Goal: Task Accomplishment & Management: Manage account settings

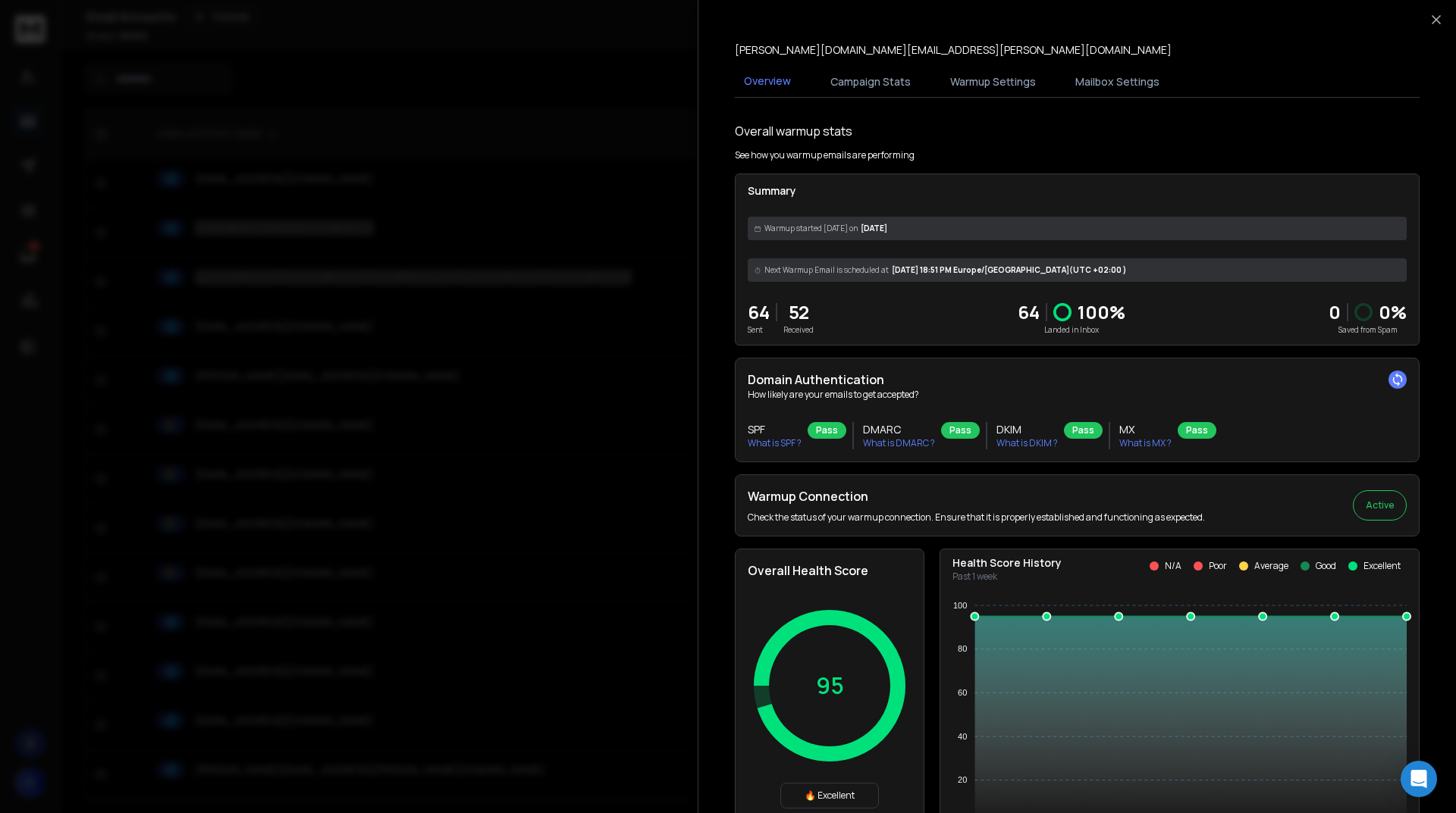
click at [142, 264] on div at bounding box center [728, 406] width 1456 height 813
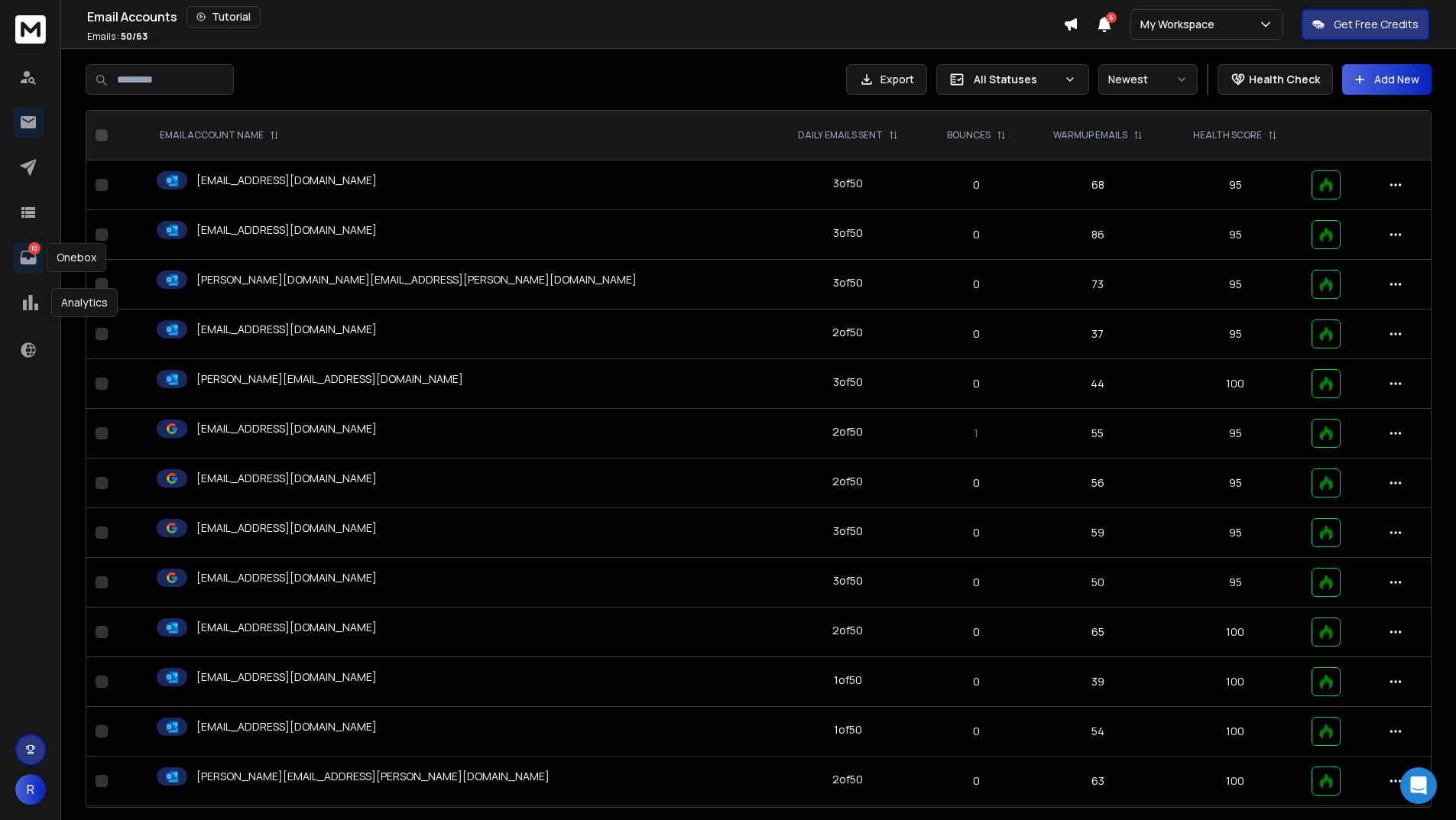
click at [34, 247] on p "10" at bounding box center [35, 248] width 12 height 12
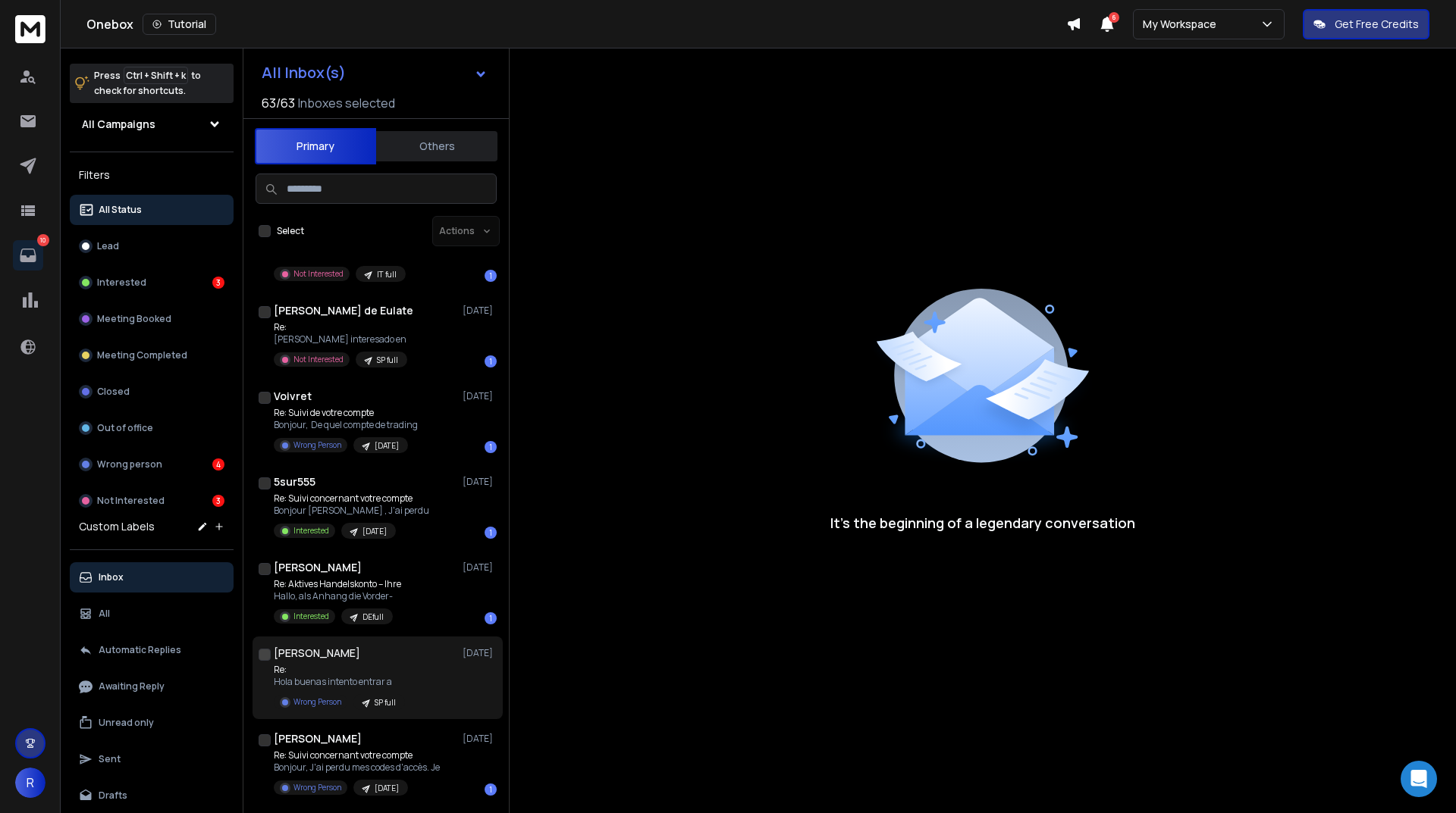
scroll to position [379, 0]
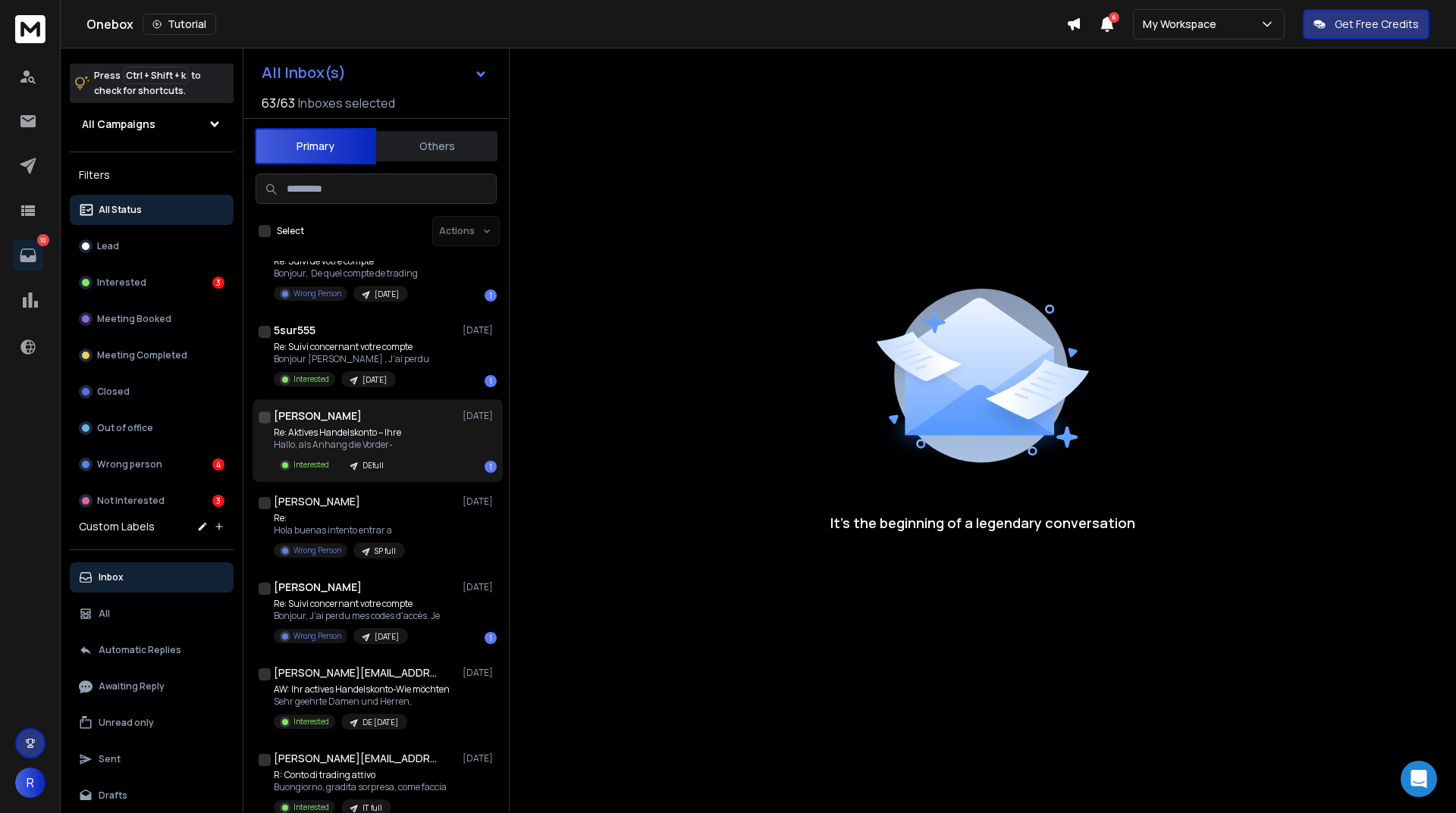
click at [422, 426] on div "Helmut Gerken 14 Oct Re: Aktives Handelskonto – Ihre Hallo, als Anhang die Vord…" at bounding box center [385, 440] width 223 height 64
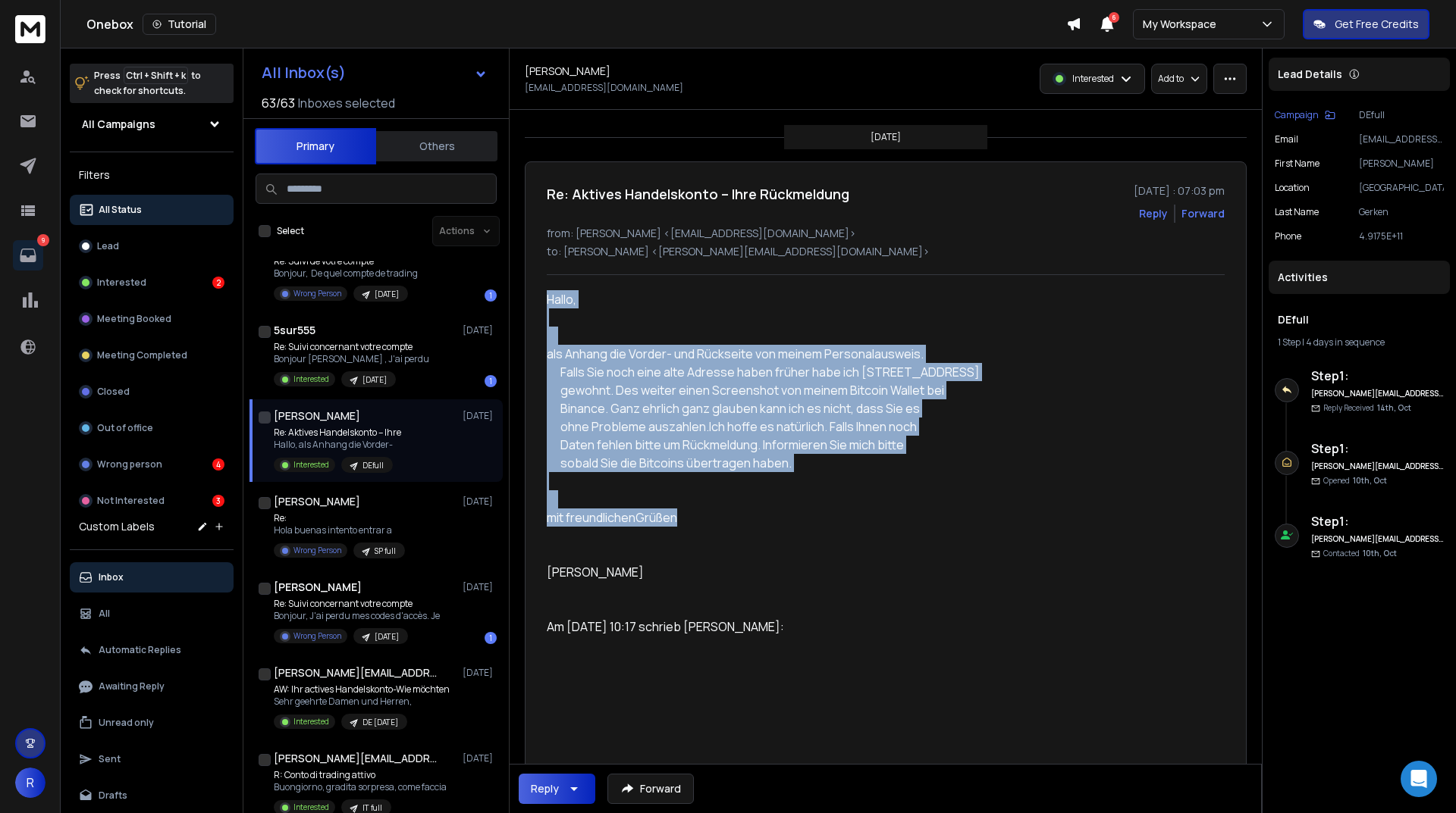
drag, startPoint x: 541, startPoint y: 295, endPoint x: 714, endPoint y: 538, distance: 298.3
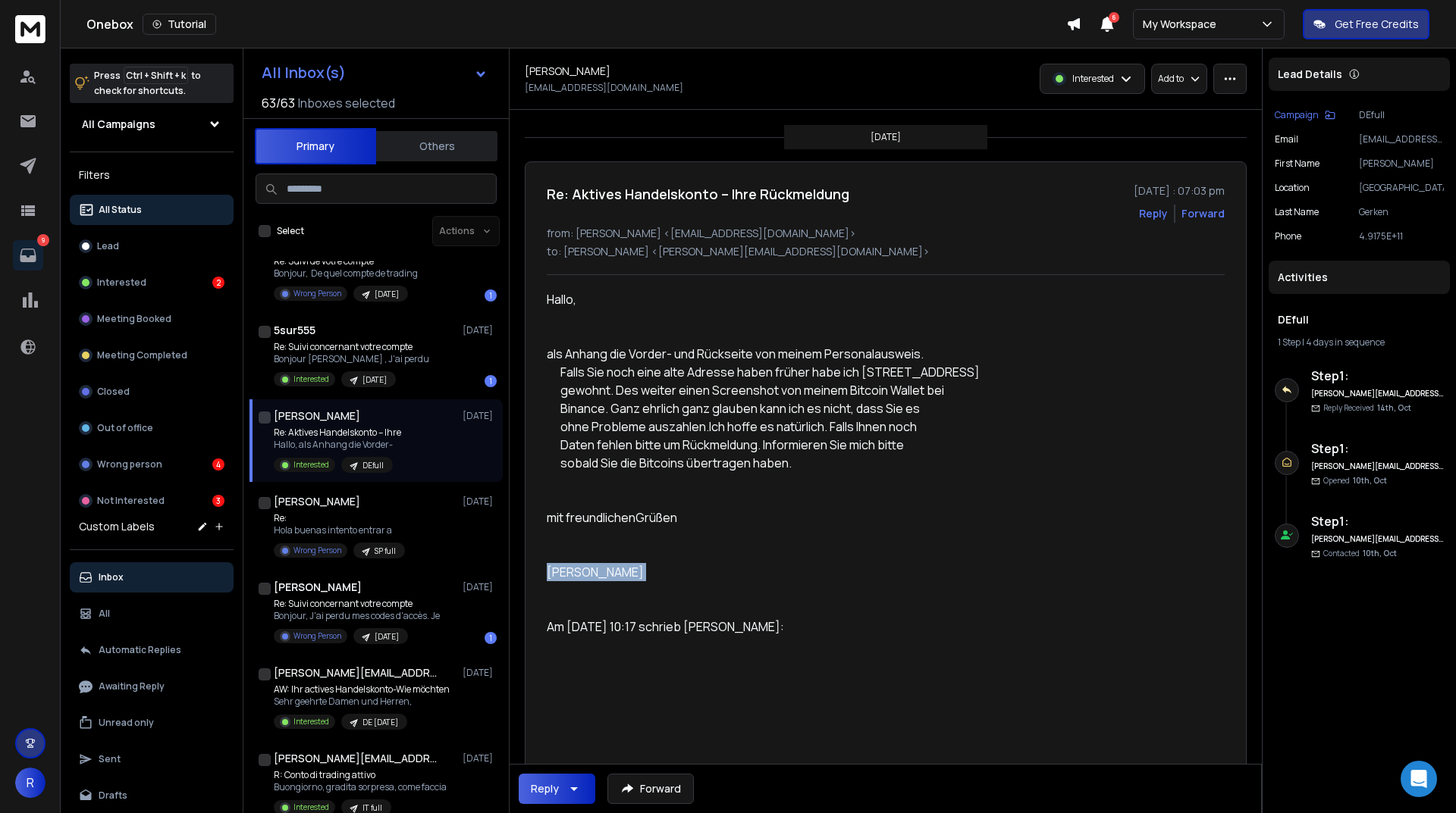
drag, startPoint x: 754, startPoint y: 558, endPoint x: 736, endPoint y: 585, distance: 32.4
drag, startPoint x: 610, startPoint y: 371, endPoint x: 557, endPoint y: 313, distance: 78.6
click at [610, 368] on p "als Anhang die Vorder- und Rückseite von meinem Personalausweis. Falls Sie noch…" at bounding box center [768, 408] width 443 height 127
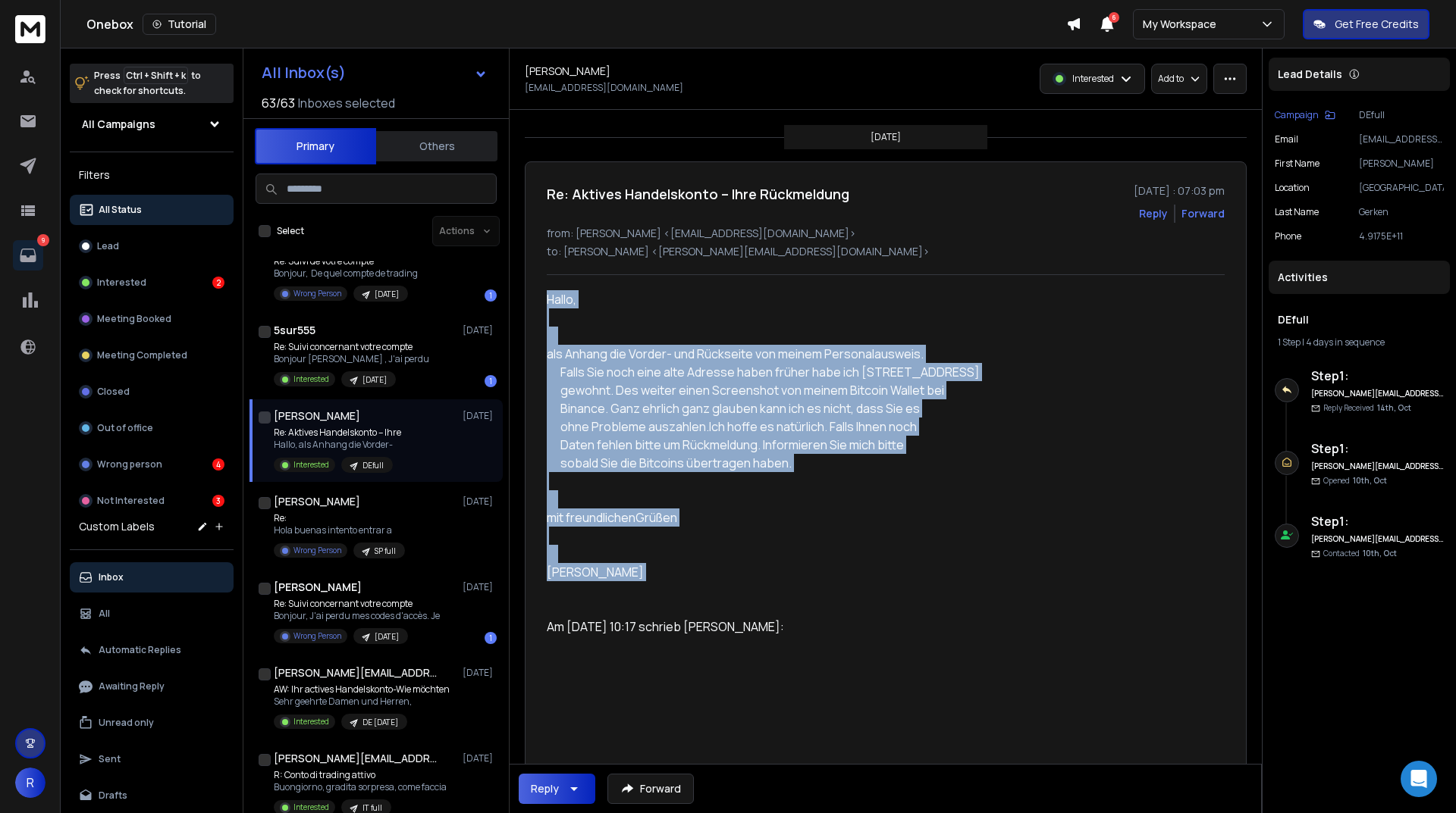
drag, startPoint x: 541, startPoint y: 297, endPoint x: 627, endPoint y: 583, distance: 298.7
copy div "Hallo, als Anhang die Vorder- und Rückseite von meinem Personalausweis. Falls S…"
click at [264, 414] on button "button" at bounding box center [264, 418] width 12 height 12
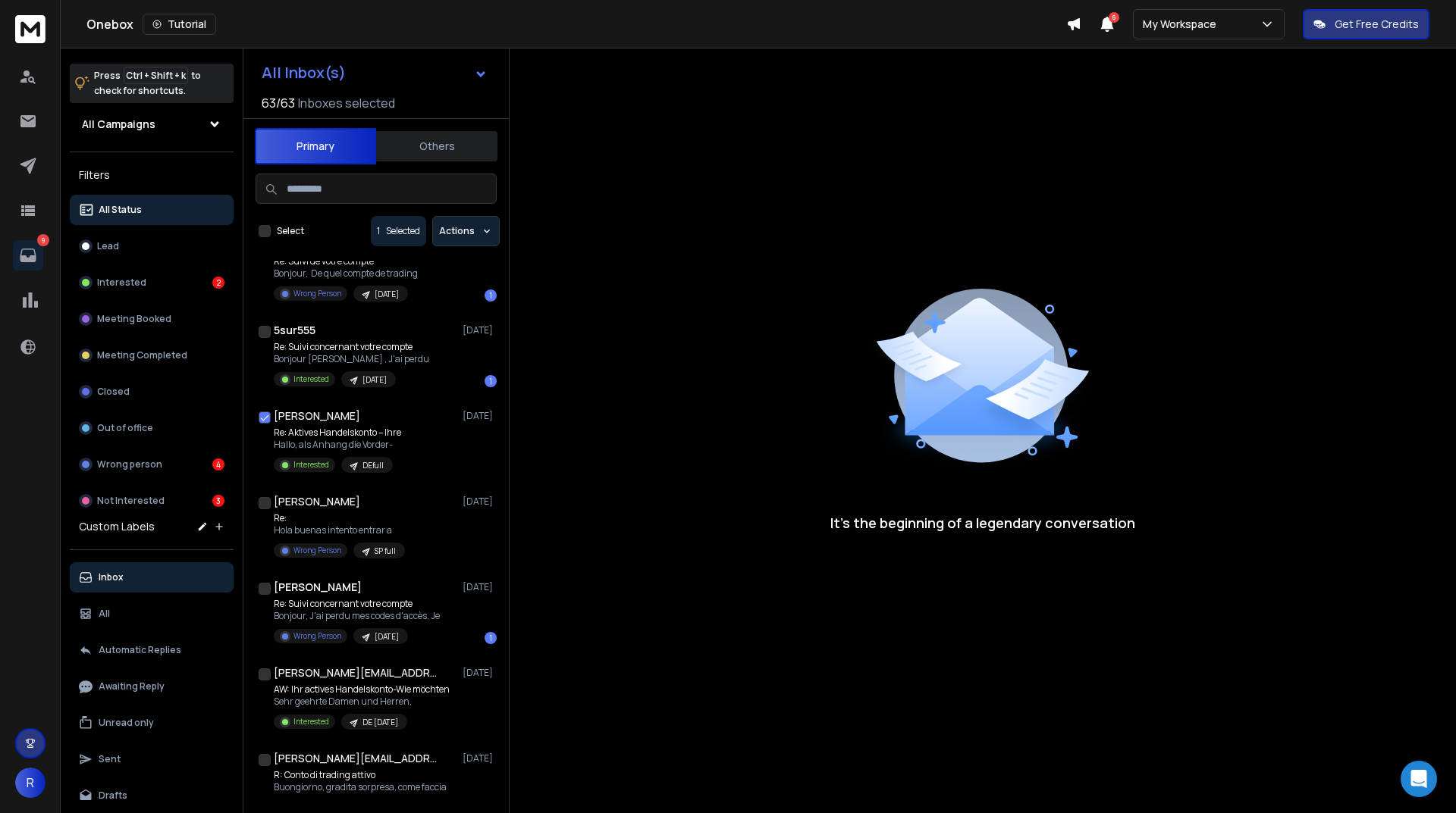
click at [446, 234] on p "Actions" at bounding box center [457, 231] width 36 height 12
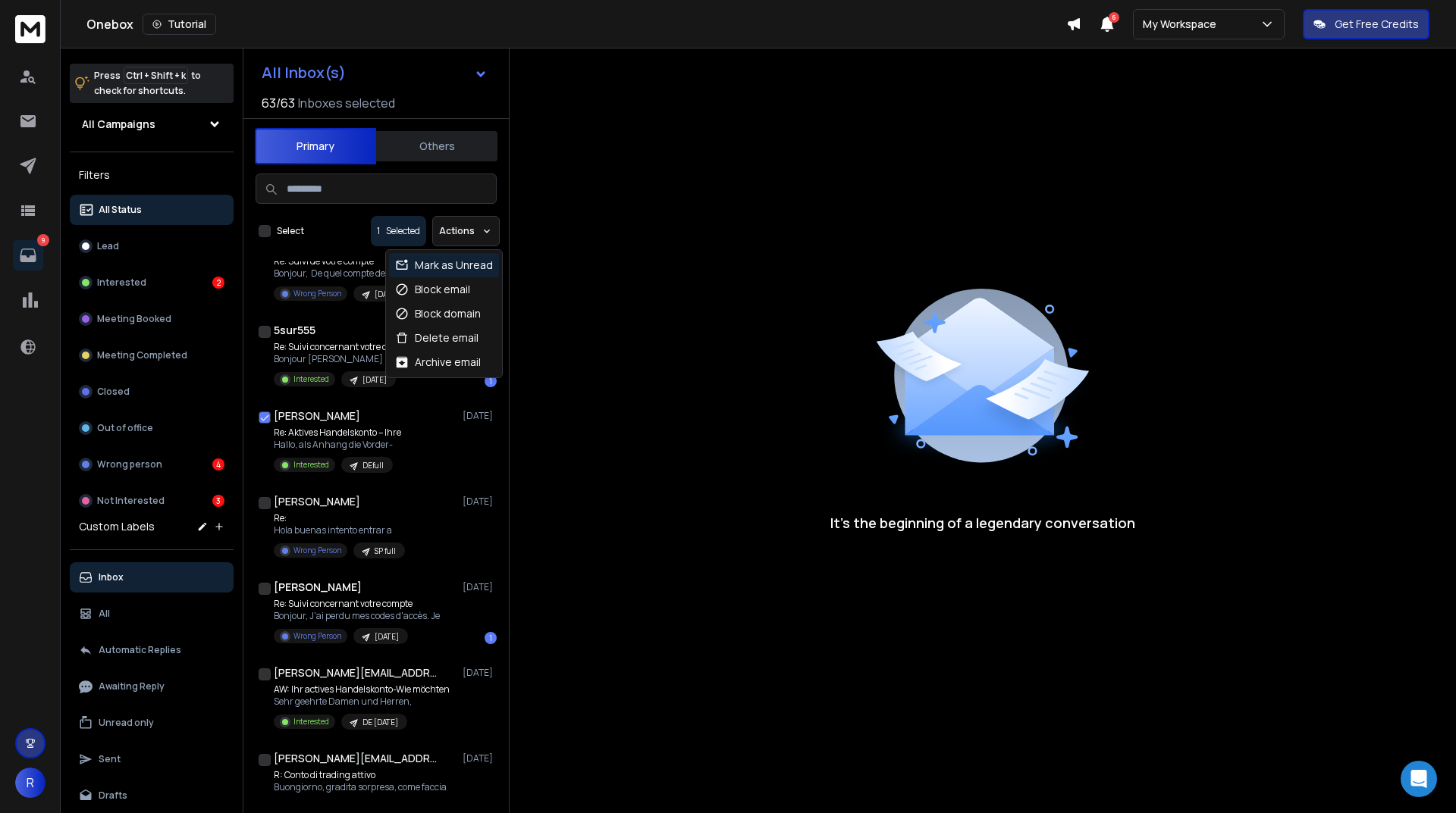
click at [453, 264] on div "Mark as Unread" at bounding box center [444, 265] width 98 height 15
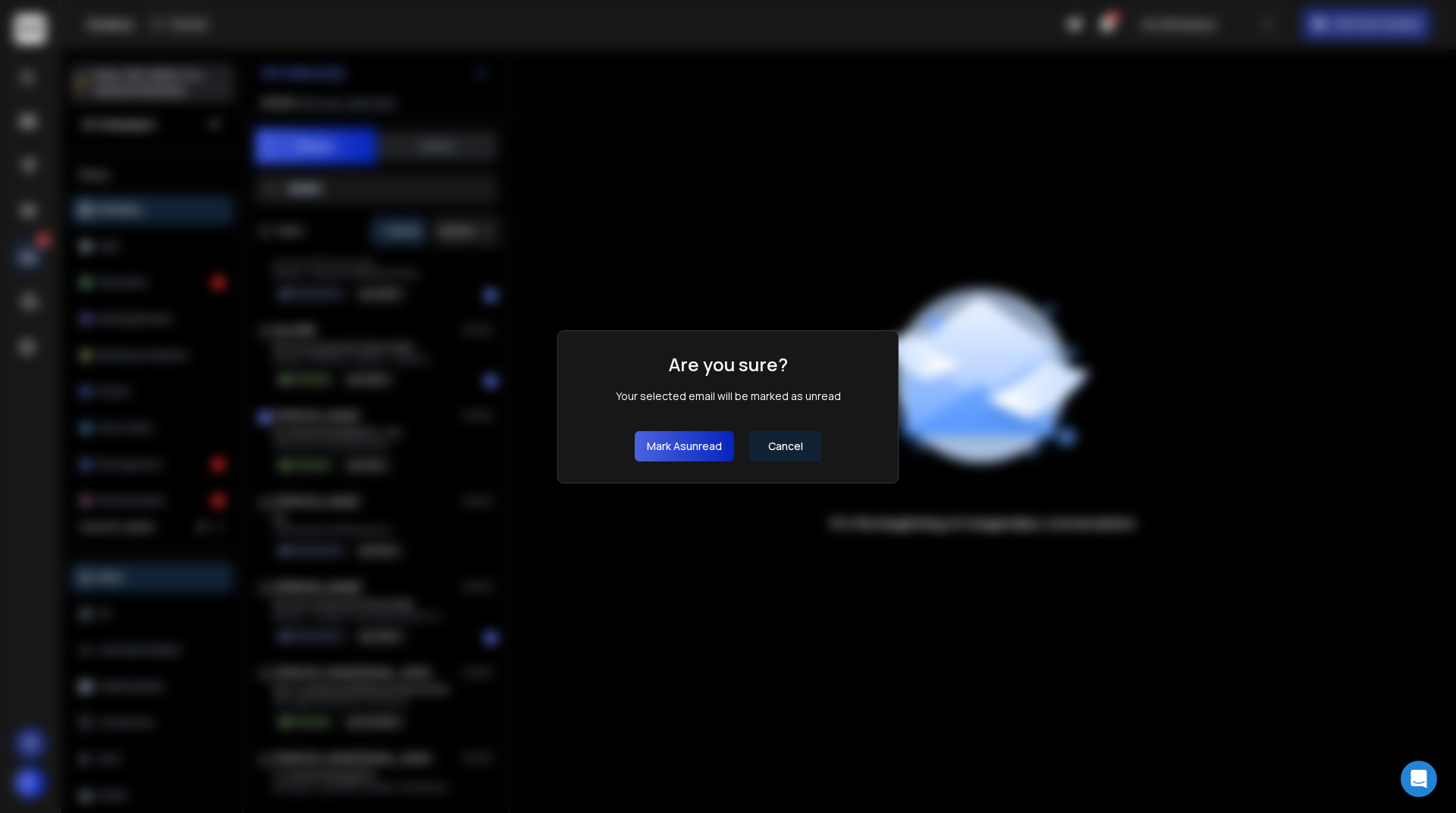
click at [691, 443] on p "Mark as unread" at bounding box center [684, 447] width 75 height 15
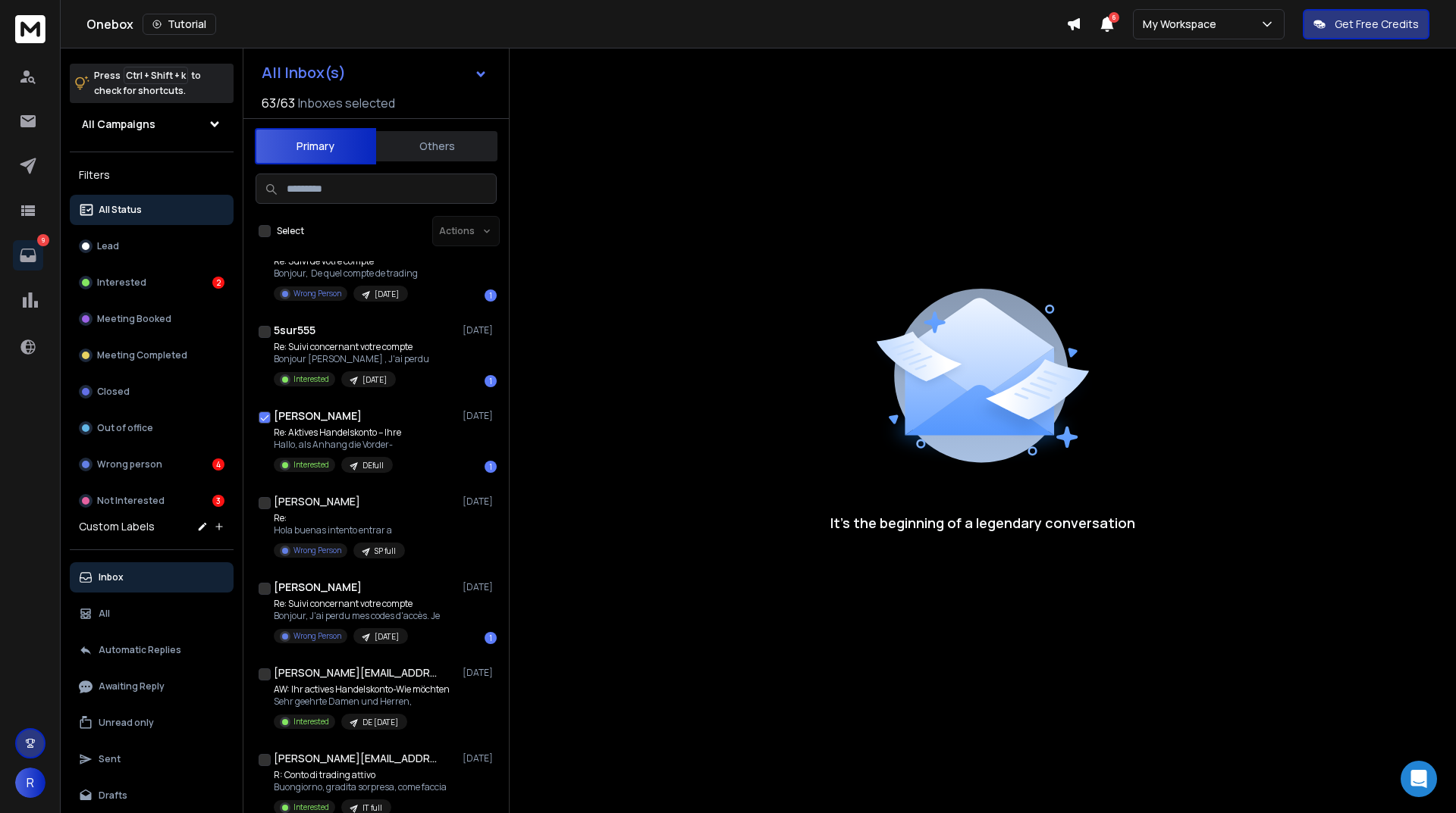
scroll to position [0, 0]
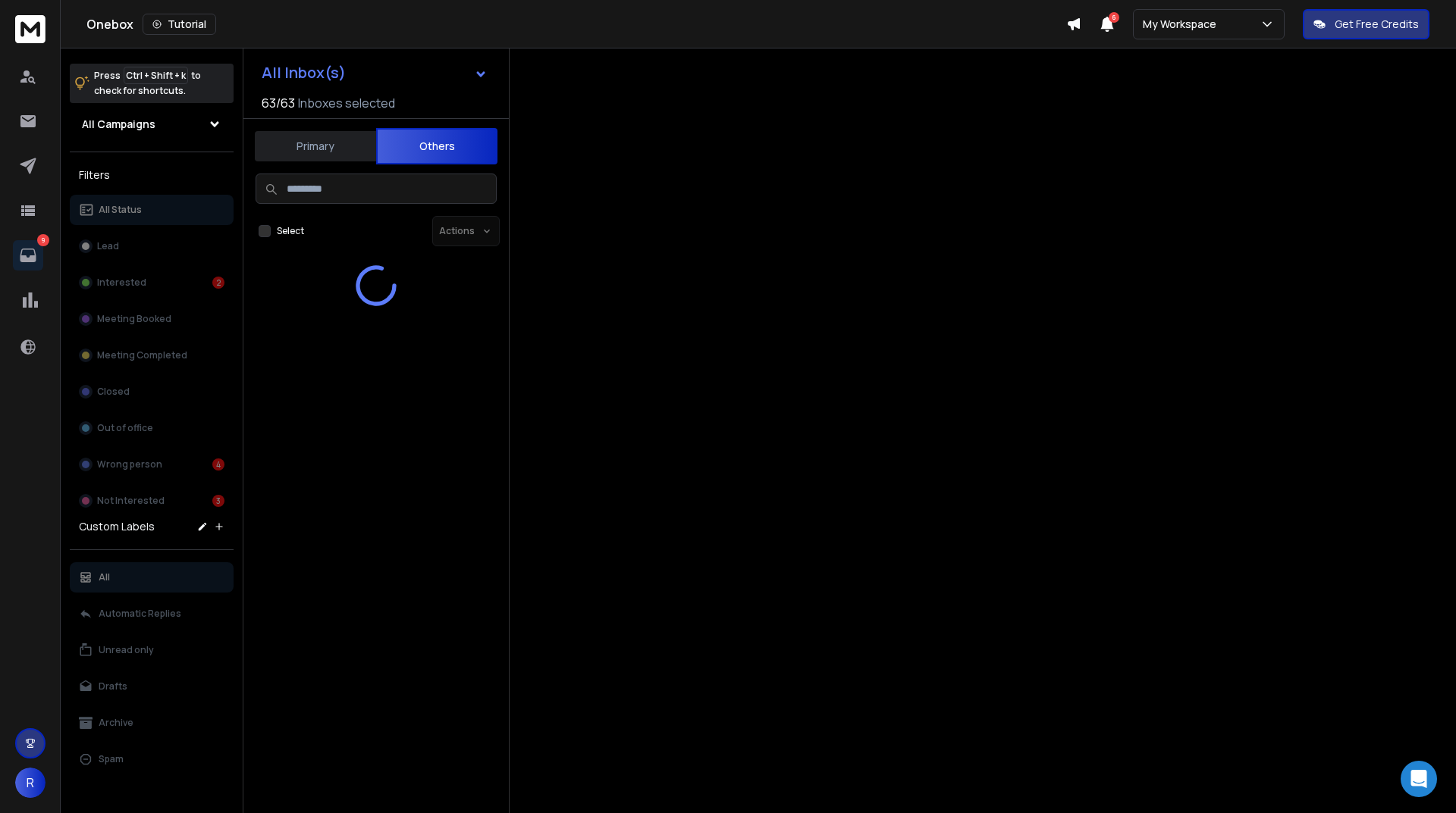
click at [447, 129] on button "Others" at bounding box center [436, 146] width 121 height 36
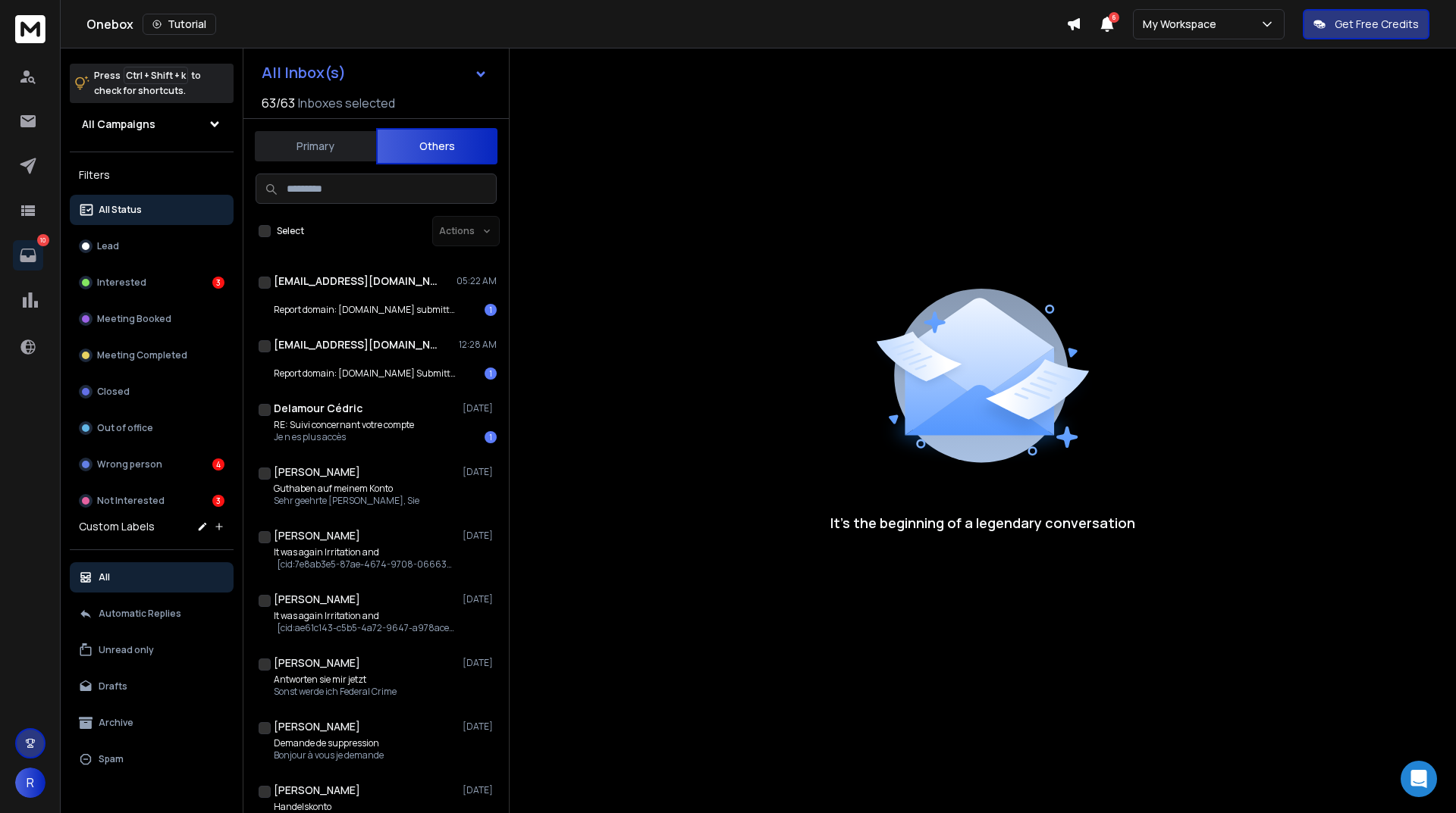
click at [344, 148] on button "Primary" at bounding box center [315, 146] width 121 height 33
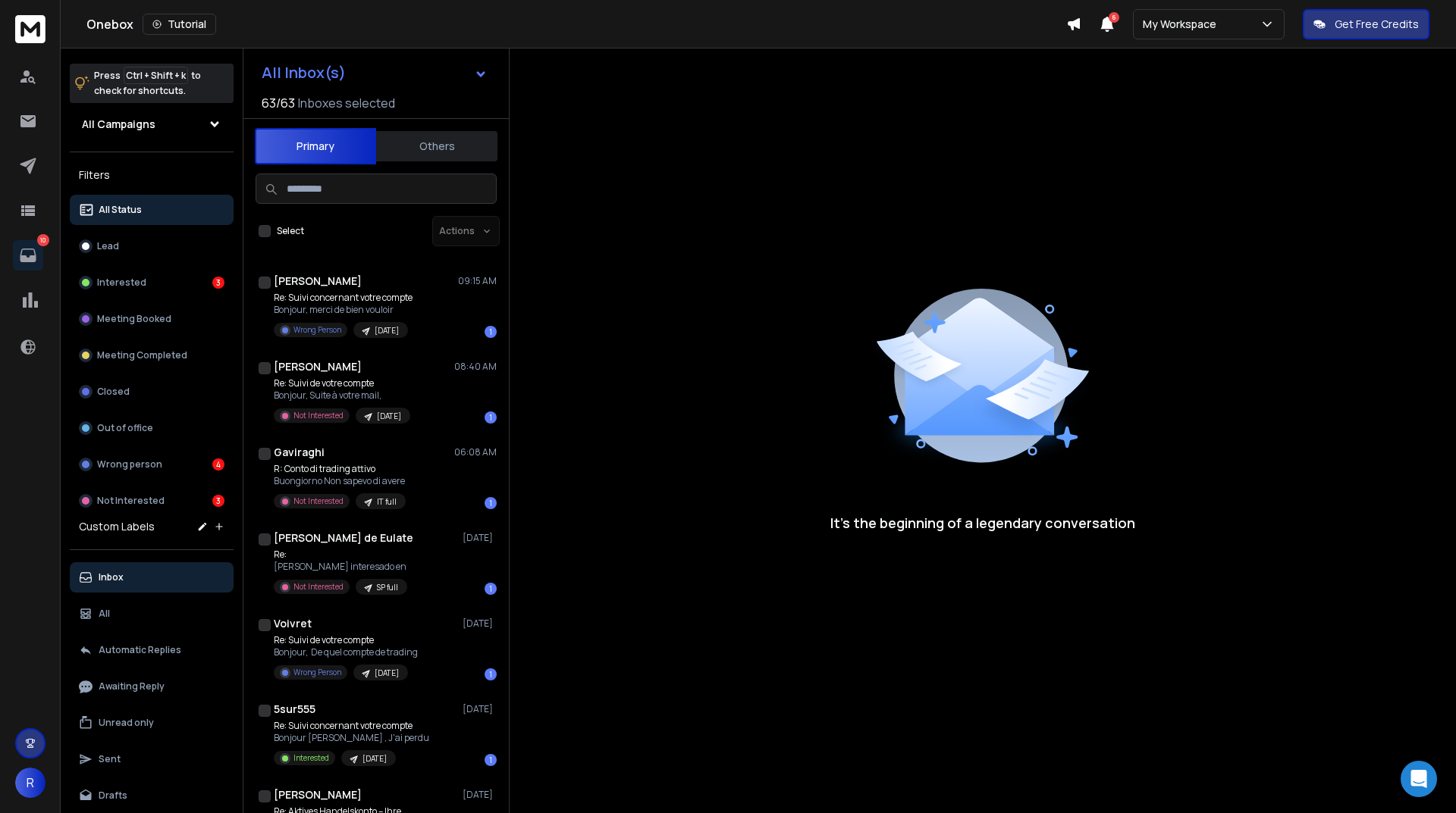
click at [408, 147] on button "Others" at bounding box center [436, 146] width 121 height 33
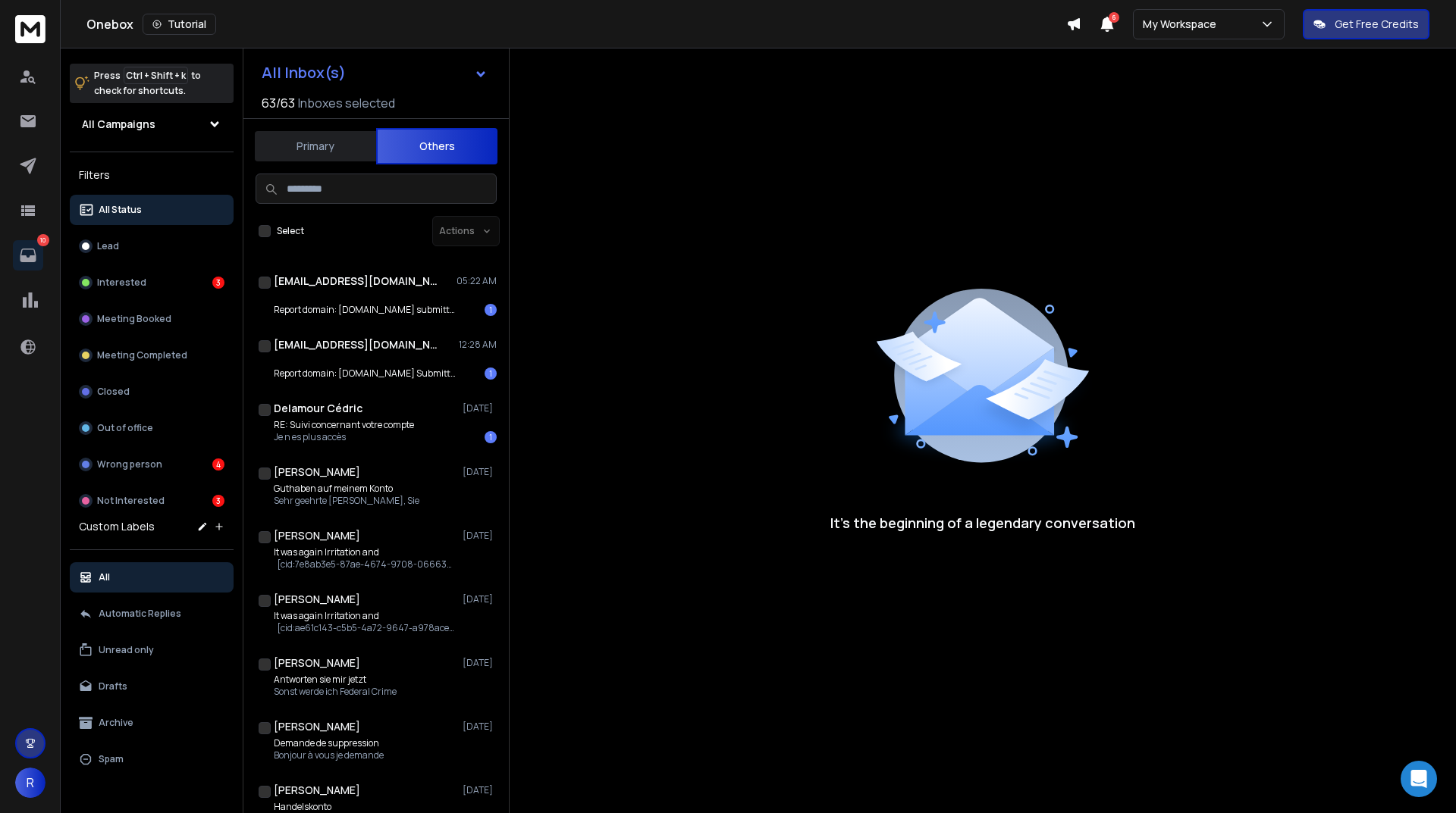
click at [342, 138] on button "Primary" at bounding box center [315, 146] width 121 height 33
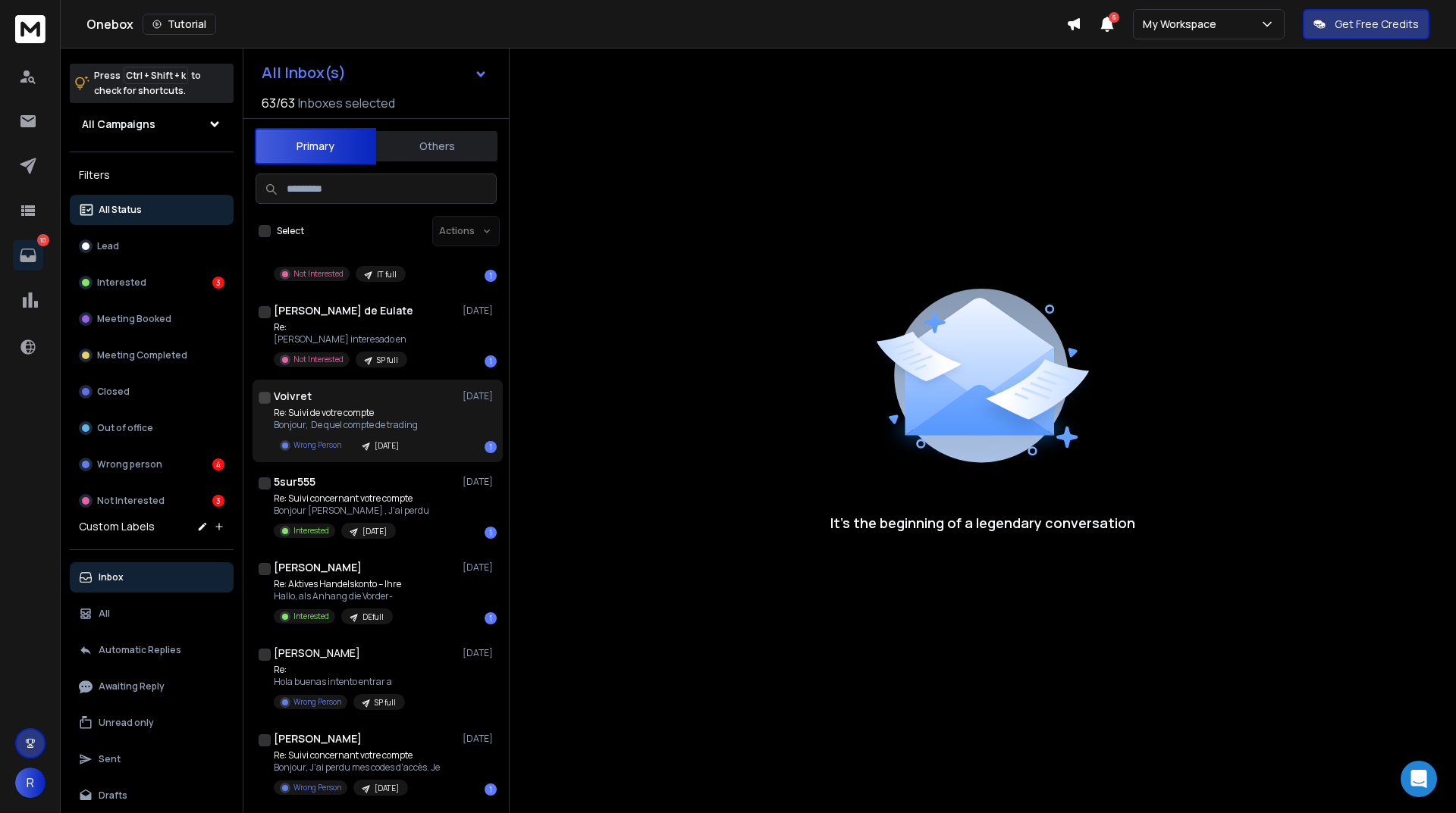
scroll to position [379, 0]
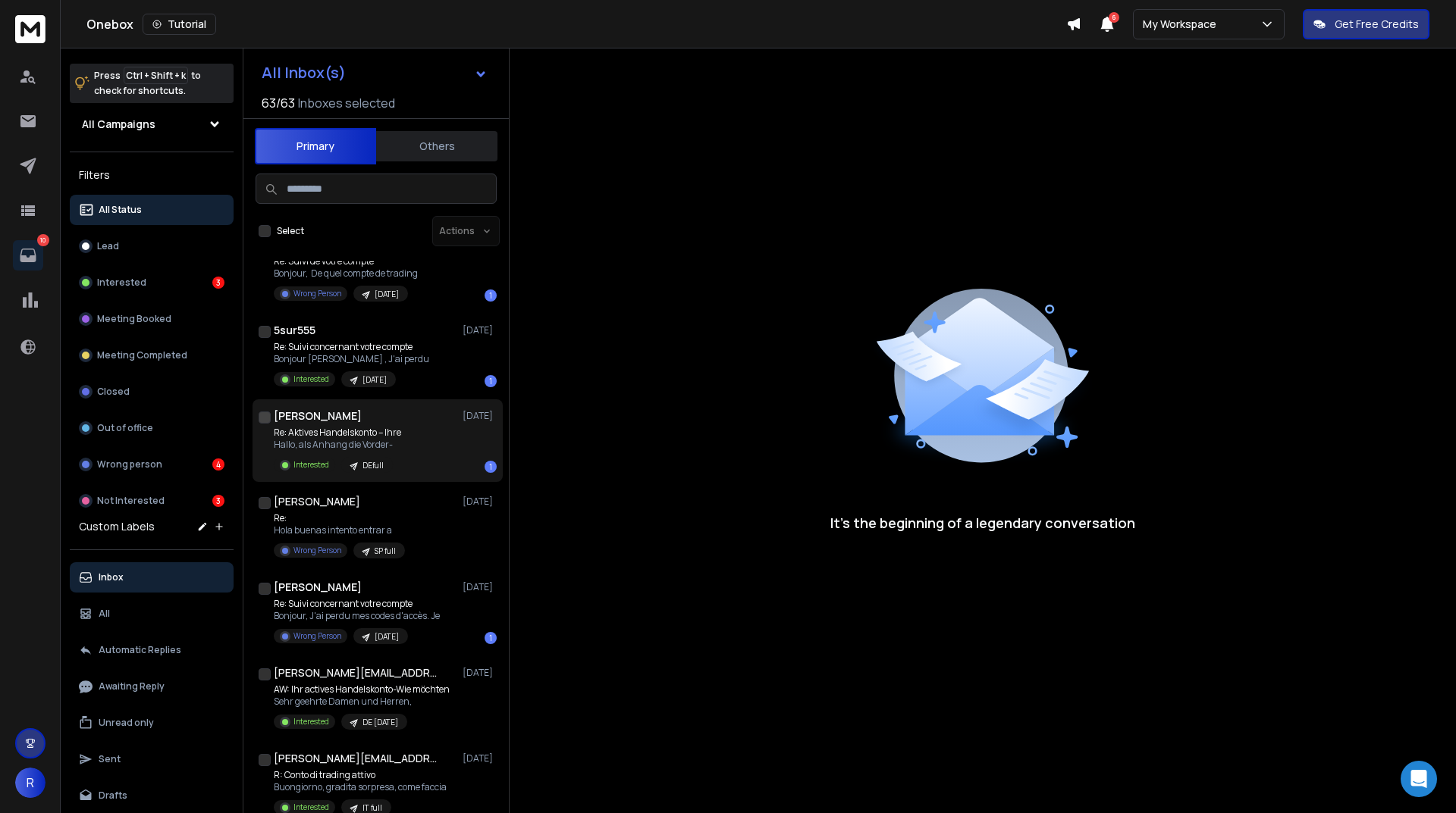
click at [412, 454] on div "Re: Aktives Handelskonto – Ihre Hallo, als Anhang die Vorder- Interested DEfull…" at bounding box center [385, 450] width 223 height 46
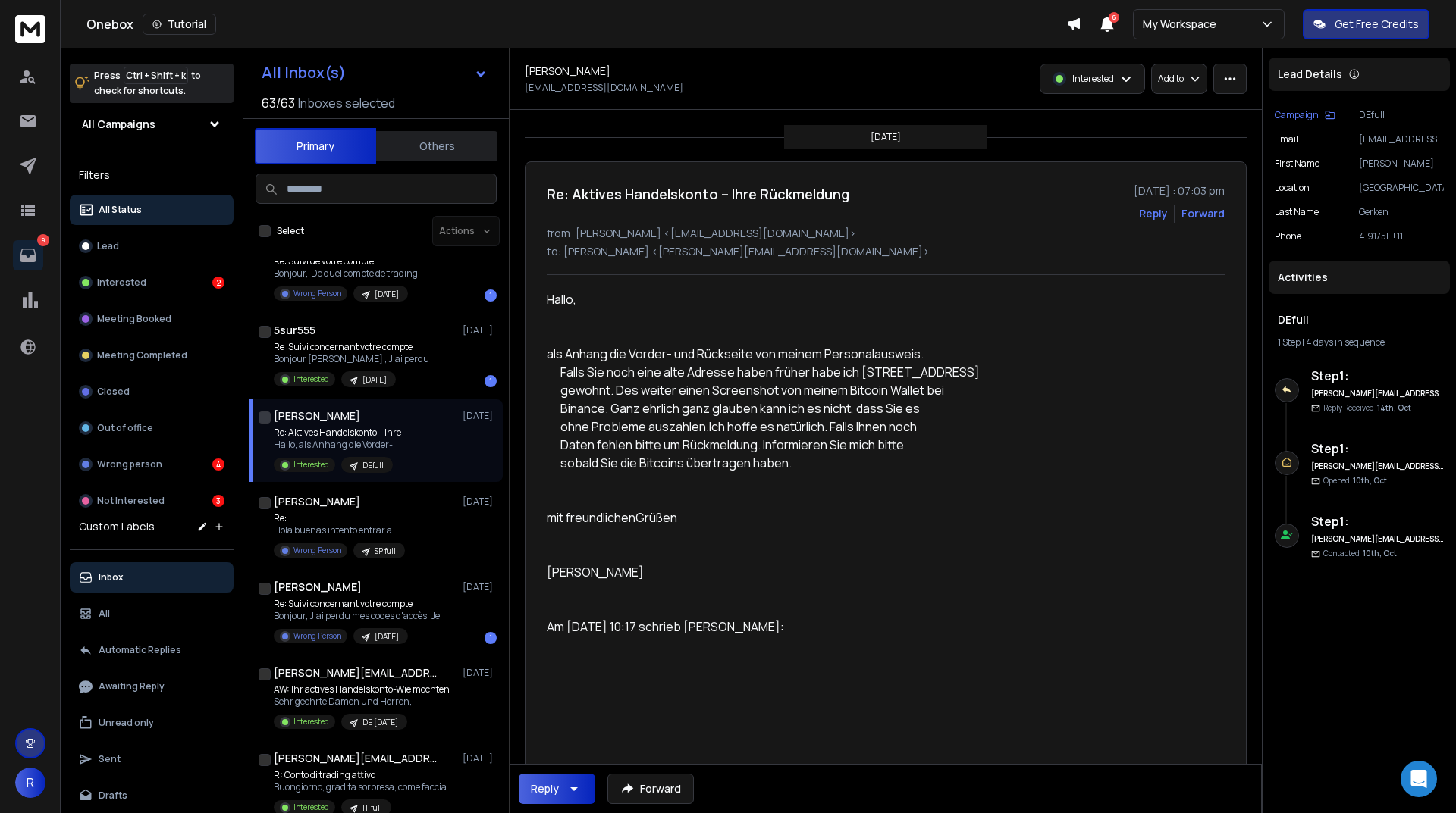
drag, startPoint x: 547, startPoint y: 289, endPoint x: 654, endPoint y: 360, distance: 128.4
click at [743, 444] on p "als Anhang die Vorder- und Rückseite von meinem Personalausweis. Falls Sie noch…" at bounding box center [768, 408] width 443 height 127
drag, startPoint x: 790, startPoint y: 516, endPoint x: 747, endPoint y: 539, distance: 48.8
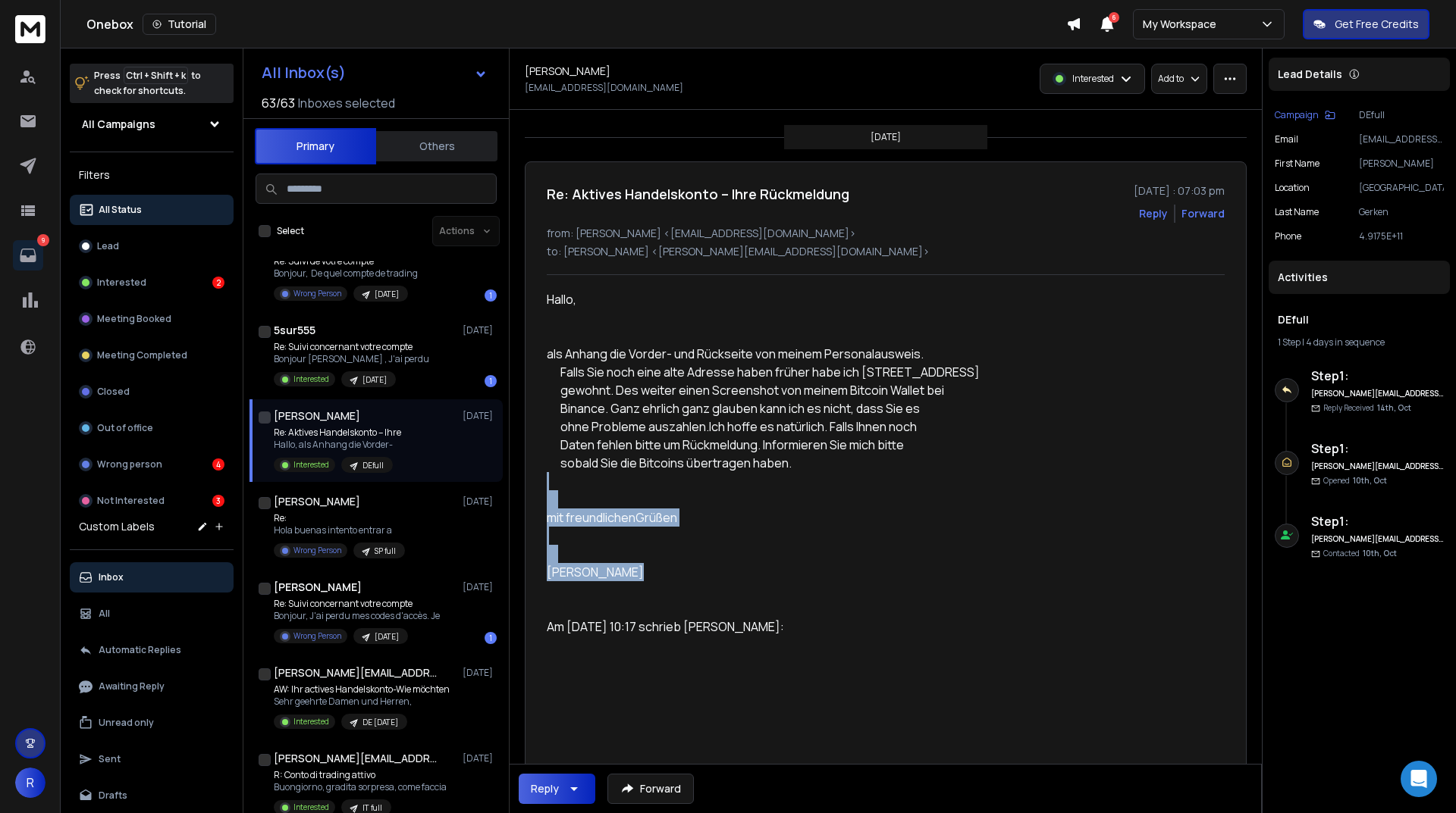
drag, startPoint x: 752, startPoint y: 531, endPoint x: 722, endPoint y: 490, distance: 50.8
click at [844, 514] on p "mit freundlichenGrüßen" at bounding box center [768, 517] width 443 height 18
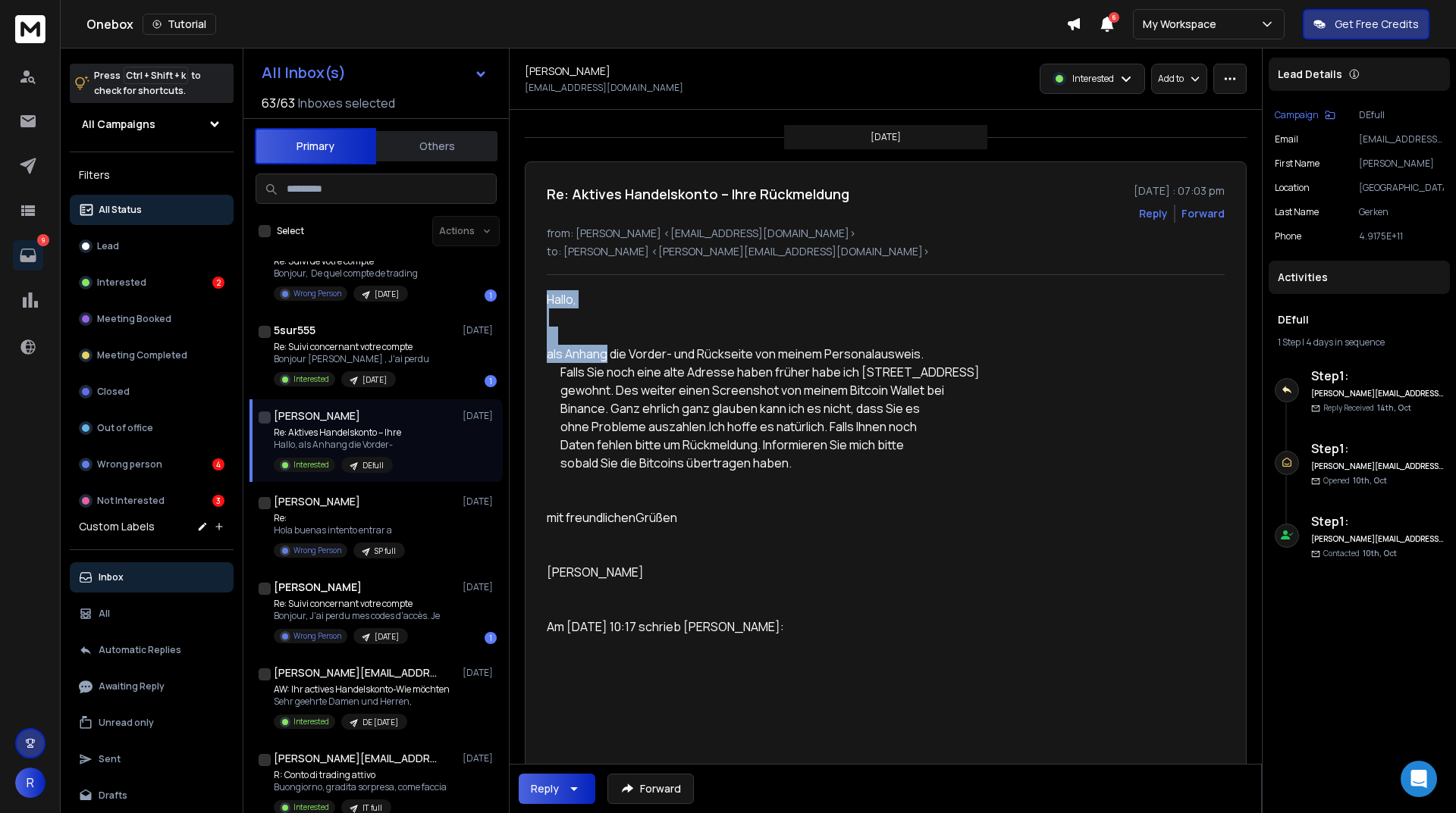
drag, startPoint x: 544, startPoint y: 286, endPoint x: 625, endPoint y: 408, distance: 146.4
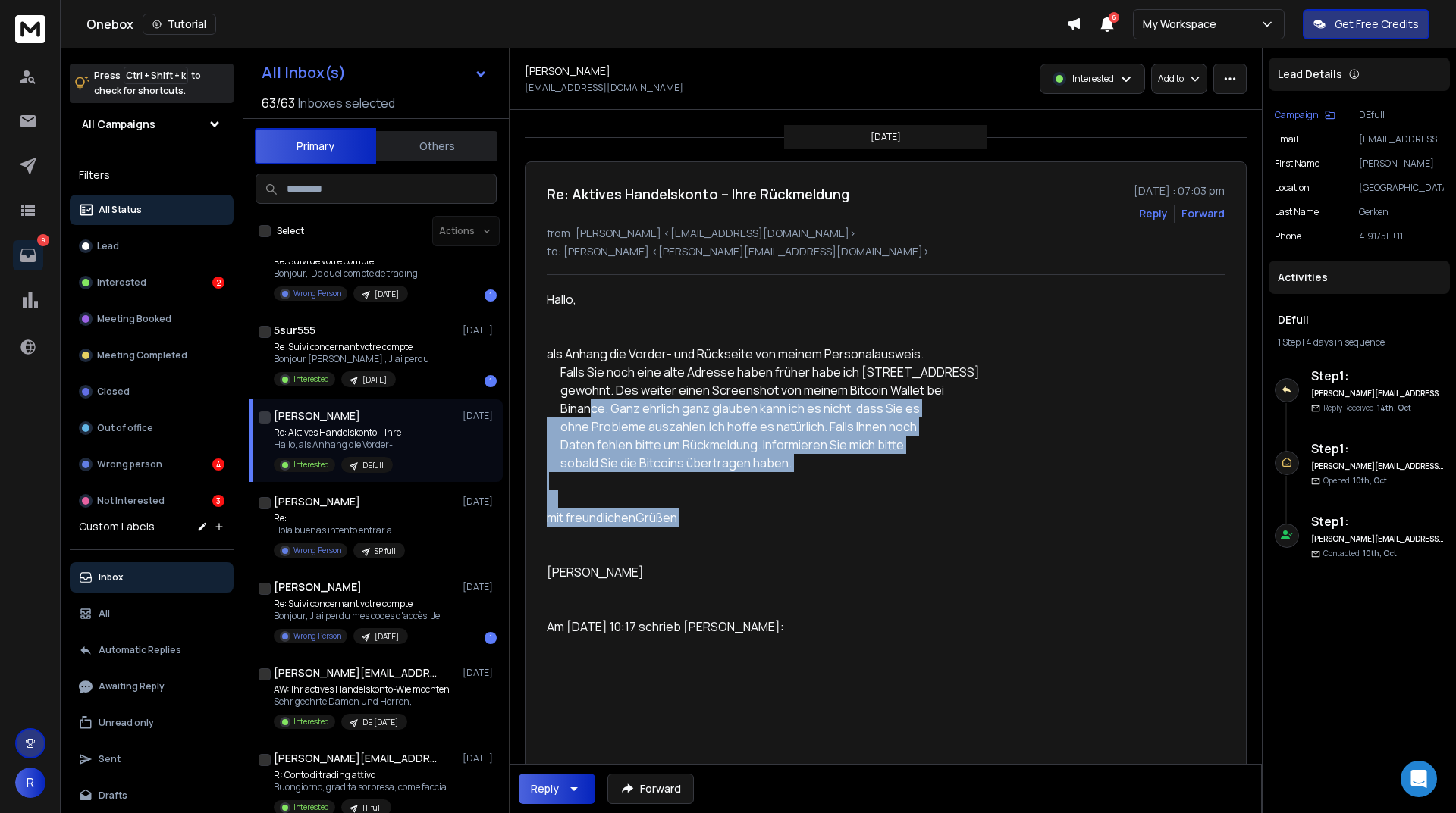
drag, startPoint x: 625, startPoint y: 408, endPoint x: 652, endPoint y: 559, distance: 153.4
click at [649, 407] on p "als Anhang die Vorder- und Rückseite von meinem Personalausweis. Falls Sie noch…" at bounding box center [768, 408] width 443 height 127
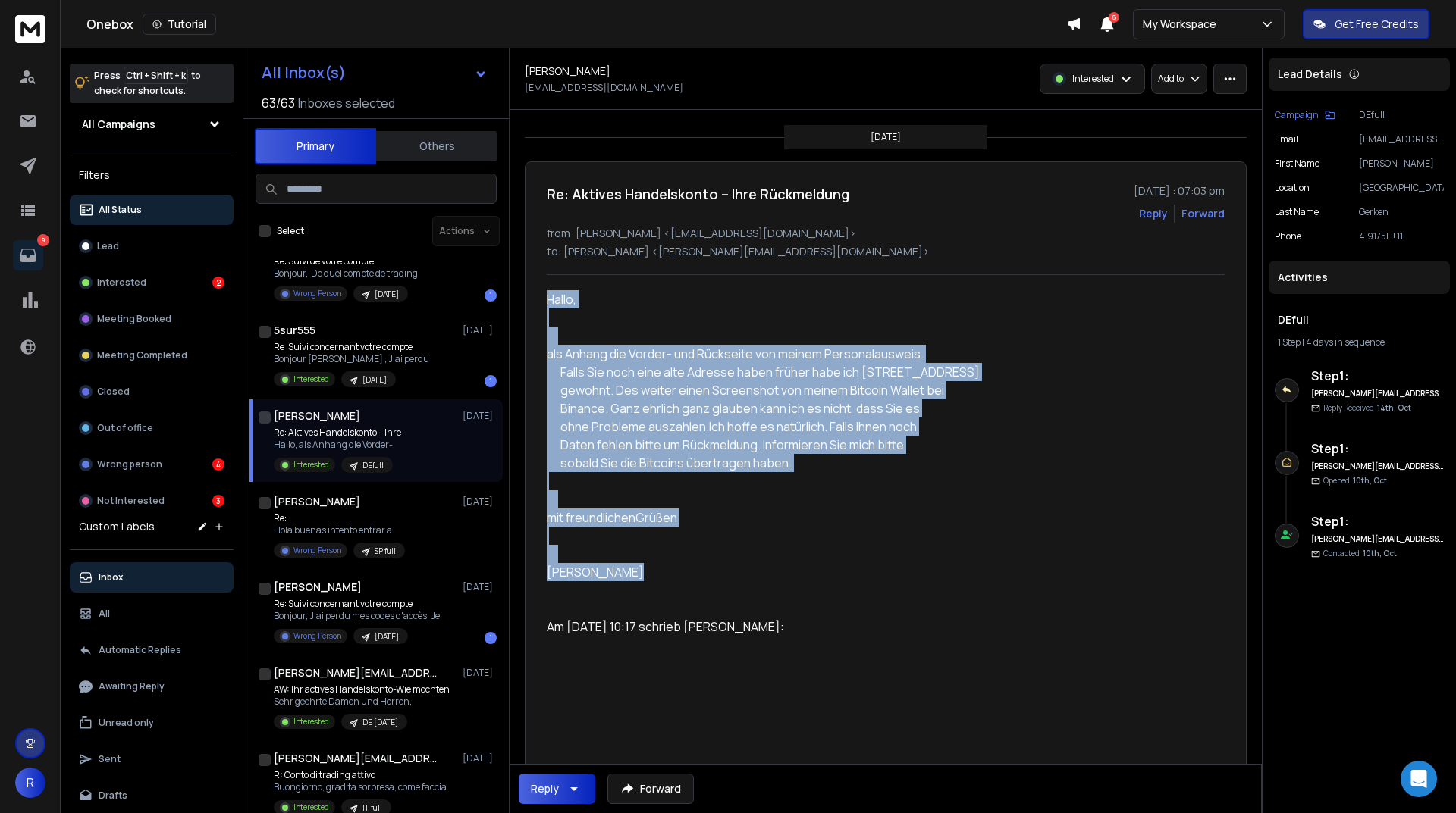
drag, startPoint x: 547, startPoint y: 295, endPoint x: 667, endPoint y: 580, distance: 309.2
copy div "Hallo, als Anhang die Vorder- und Rückseite von meinem Personalausweis. Falls S…"
click at [655, 461] on p "als Anhang die Vorder- und Rückseite von meinem Personalausweis. Falls Sie noch…" at bounding box center [768, 408] width 443 height 127
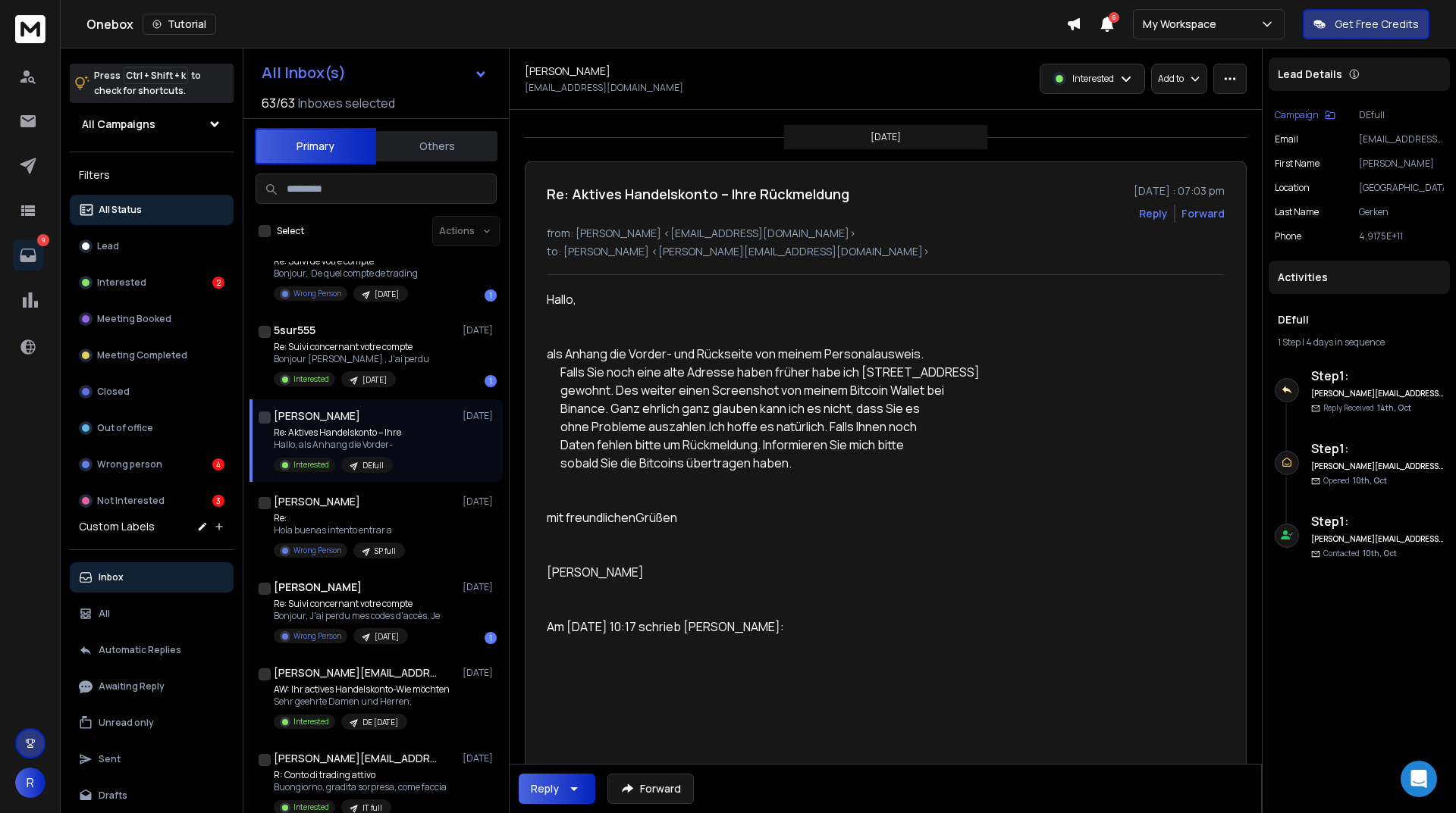
click at [652, 230] on p "from: Helmut Gerken <helmut.gerken3@ewetel.net>" at bounding box center [885, 233] width 678 height 15
drag, startPoint x: 656, startPoint y: 232, endPoint x: 796, endPoint y: 240, distance: 140.2
click at [796, 240] on p "from: Helmut Gerken <helmut.gerken3@ewetel.net>" at bounding box center [885, 233] width 678 height 15
copy p "helmut.gerken3@ewetel.net"
click at [584, 629] on div "Am 10.10.2025 um 10:17 schrieb Jessica Mayer:" at bounding box center [768, 645] width 443 height 55
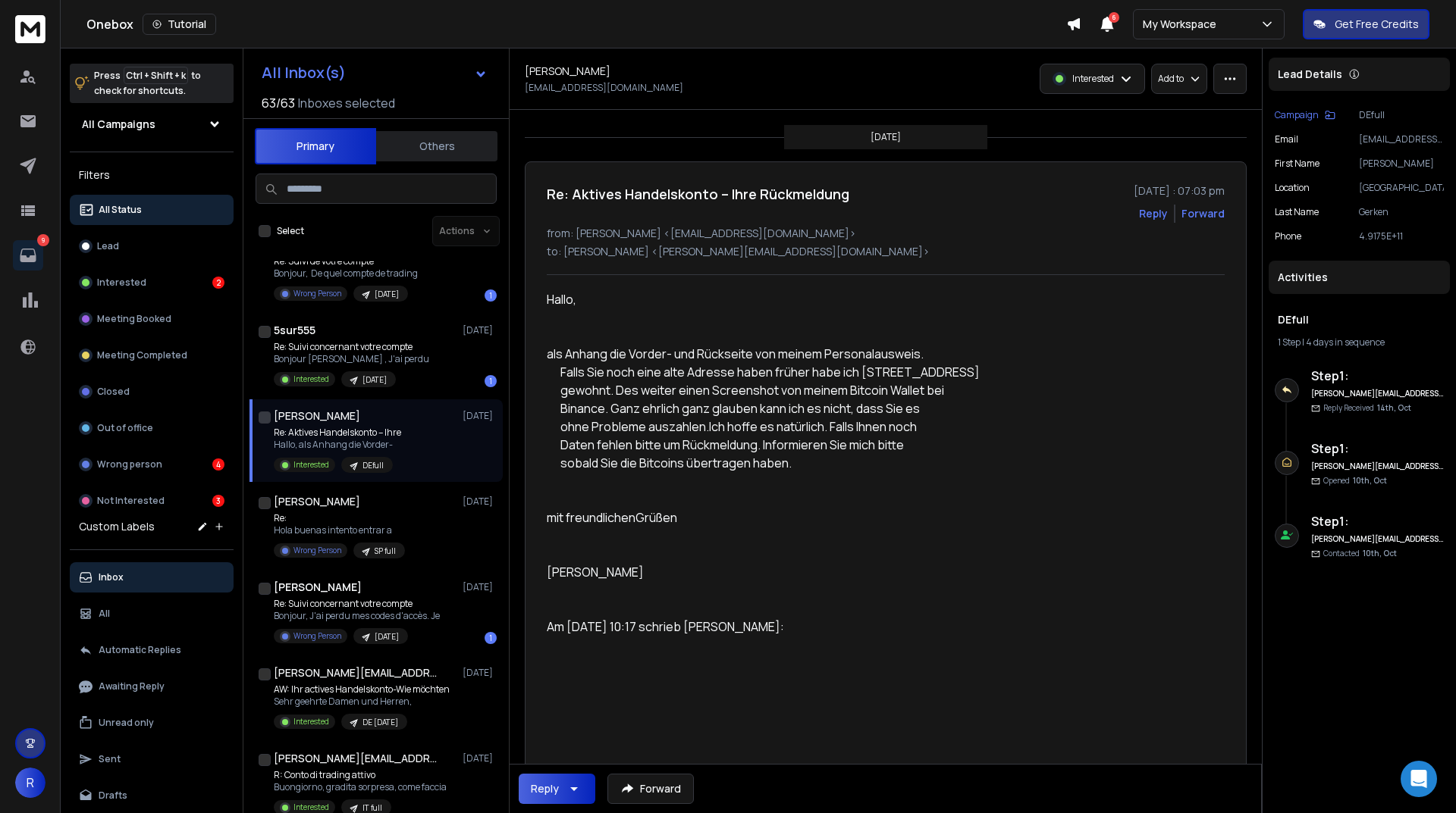
drag, startPoint x: 639, startPoint y: 248, endPoint x: 717, endPoint y: 253, distance: 78.2
click at [702, 252] on p "to: Jessica Mayer <jessica.mayer@web-blockchain.com>" at bounding box center [885, 252] width 678 height 15
click at [734, 255] on p "to: Jessica Mayer <jessica.mayer@web-blockchain.com>" at bounding box center [885, 252] width 678 height 15
drag, startPoint x: 752, startPoint y: 256, endPoint x: 778, endPoint y: 256, distance: 26.0
click at [778, 256] on p "to: Jessica Mayer <jessica.mayer@web-blockchain.com>" at bounding box center [885, 252] width 678 height 15
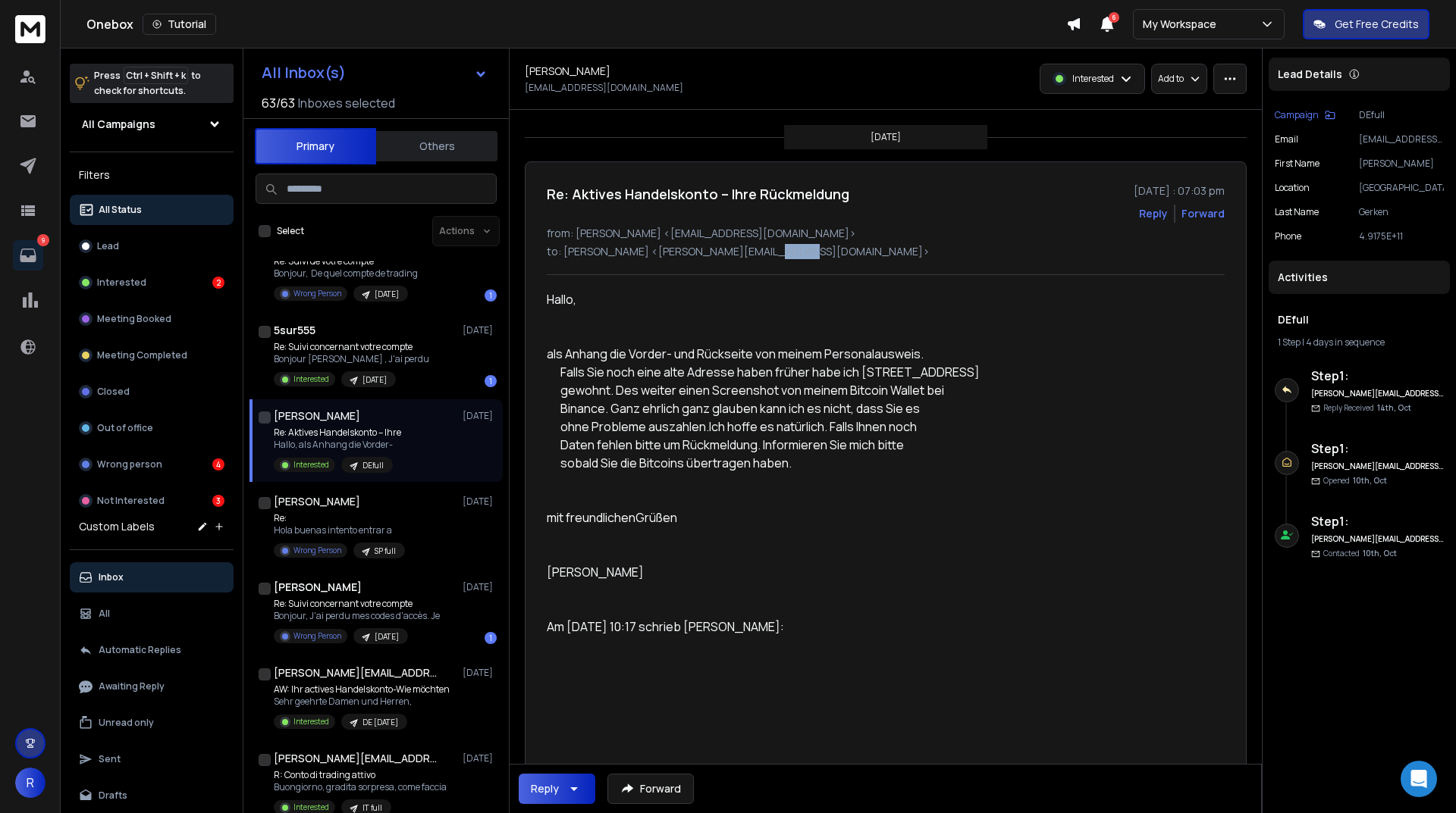
click at [616, 251] on p "to: Jessica Mayer <jessica.mayer@web-blockchain.com>" at bounding box center [885, 252] width 678 height 15
drag, startPoint x: 638, startPoint y: 249, endPoint x: 661, endPoint y: 249, distance: 23.0
click at [656, 249] on p "to: Jessica Mayer <jessica.mayer@web-blockchain.com>" at bounding box center [885, 252] width 678 height 15
drag, startPoint x: 687, startPoint y: 250, endPoint x: 764, endPoint y: 254, distance: 77.1
click at [764, 254] on p "to: Jessica Mayer <jessica.mayer@web-blockchain.com>" at bounding box center [885, 252] width 678 height 15
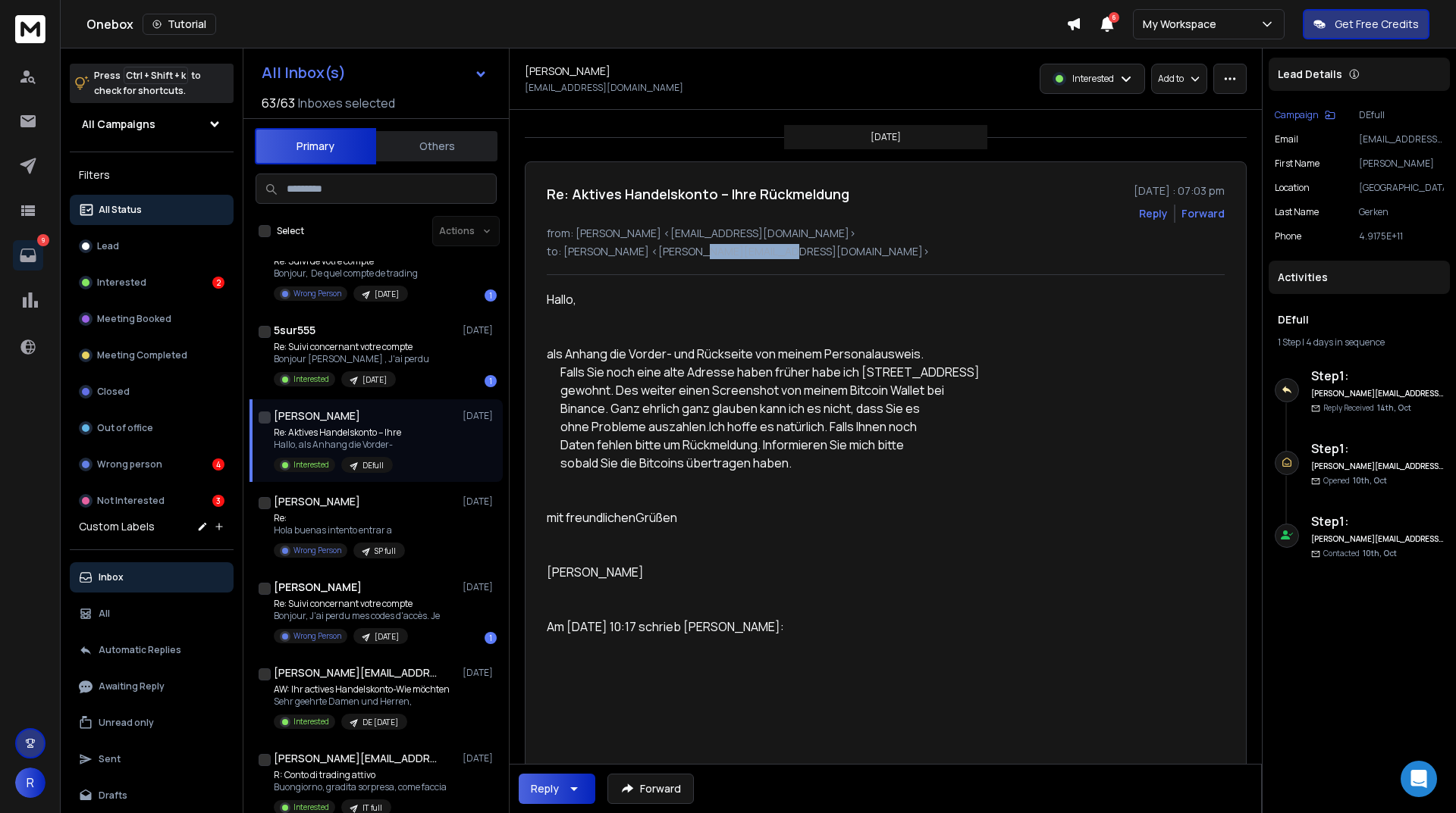
click at [764, 254] on p "to: Jessica Mayer <jessica.mayer@web-blockchain.com>" at bounding box center [885, 252] width 678 height 15
drag, startPoint x: 637, startPoint y: 249, endPoint x: 649, endPoint y: 249, distance: 12.0
click at [649, 249] on p "to: Jessica Mayer <jessica.mayer@web-blockchain.com>" at bounding box center [885, 252] width 678 height 15
click at [665, 250] on p "to: Jessica Mayer <jessica.mayer@web-blockchain.com>" at bounding box center [885, 252] width 678 height 15
drag, startPoint x: 691, startPoint y: 250, endPoint x: 714, endPoint y: 250, distance: 23.0
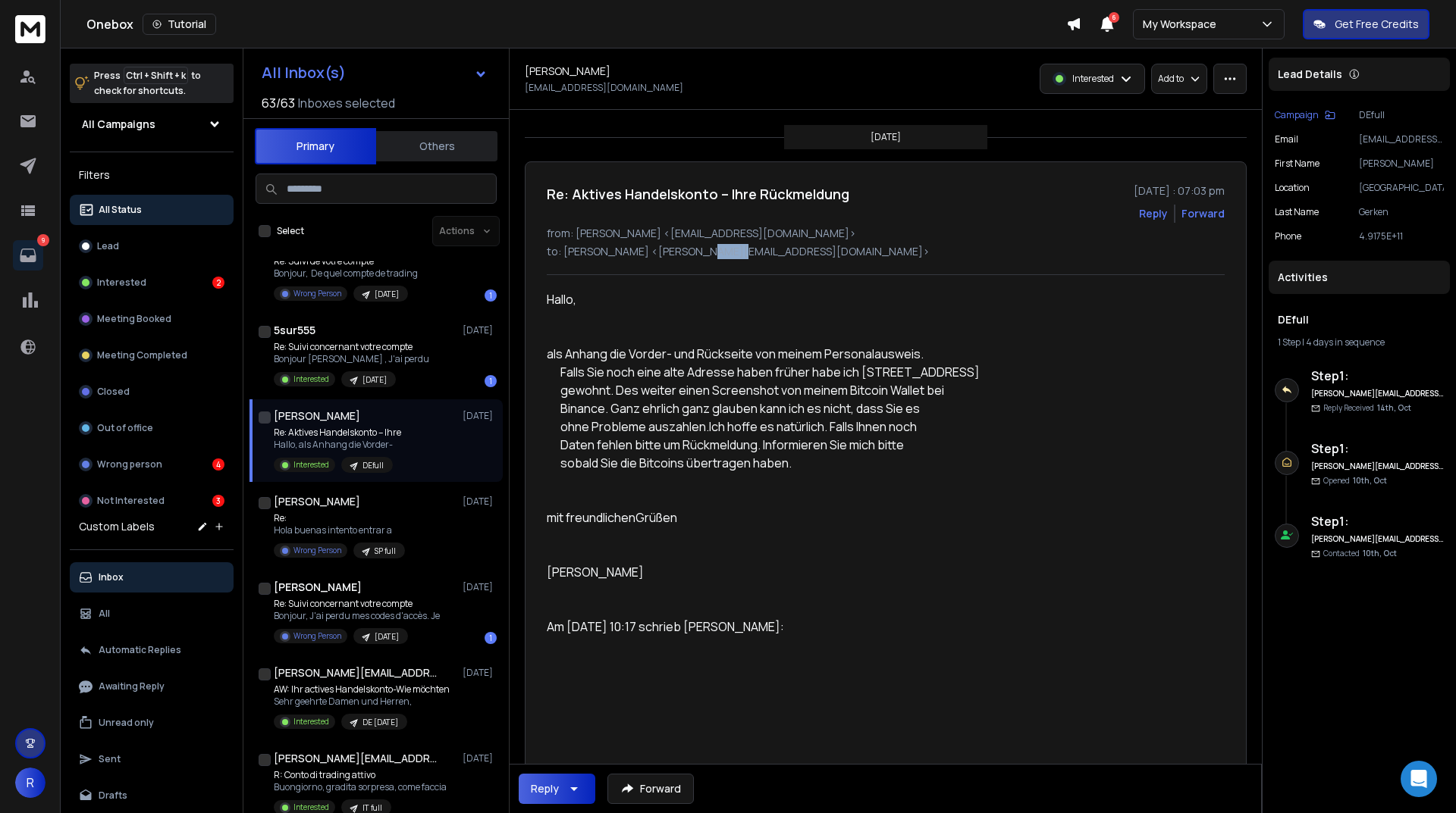
click at [714, 250] on p "to: Jessica Mayer <jessica.mayer@web-blockchain.com>" at bounding box center [885, 252] width 678 height 15
click at [795, 251] on p "to: Jessica Mayer <jessica.mayer@web-blockchain.com>" at bounding box center [885, 252] width 678 height 15
drag, startPoint x: 817, startPoint y: 252, endPoint x: 638, endPoint y: 253, distance: 179.0
click at [638, 253] on p "to: Jessica Mayer <jessica.mayer@web-blockchain.com>" at bounding box center [885, 252] width 678 height 15
copy p "jessica.mayer@web-blockchain.com"
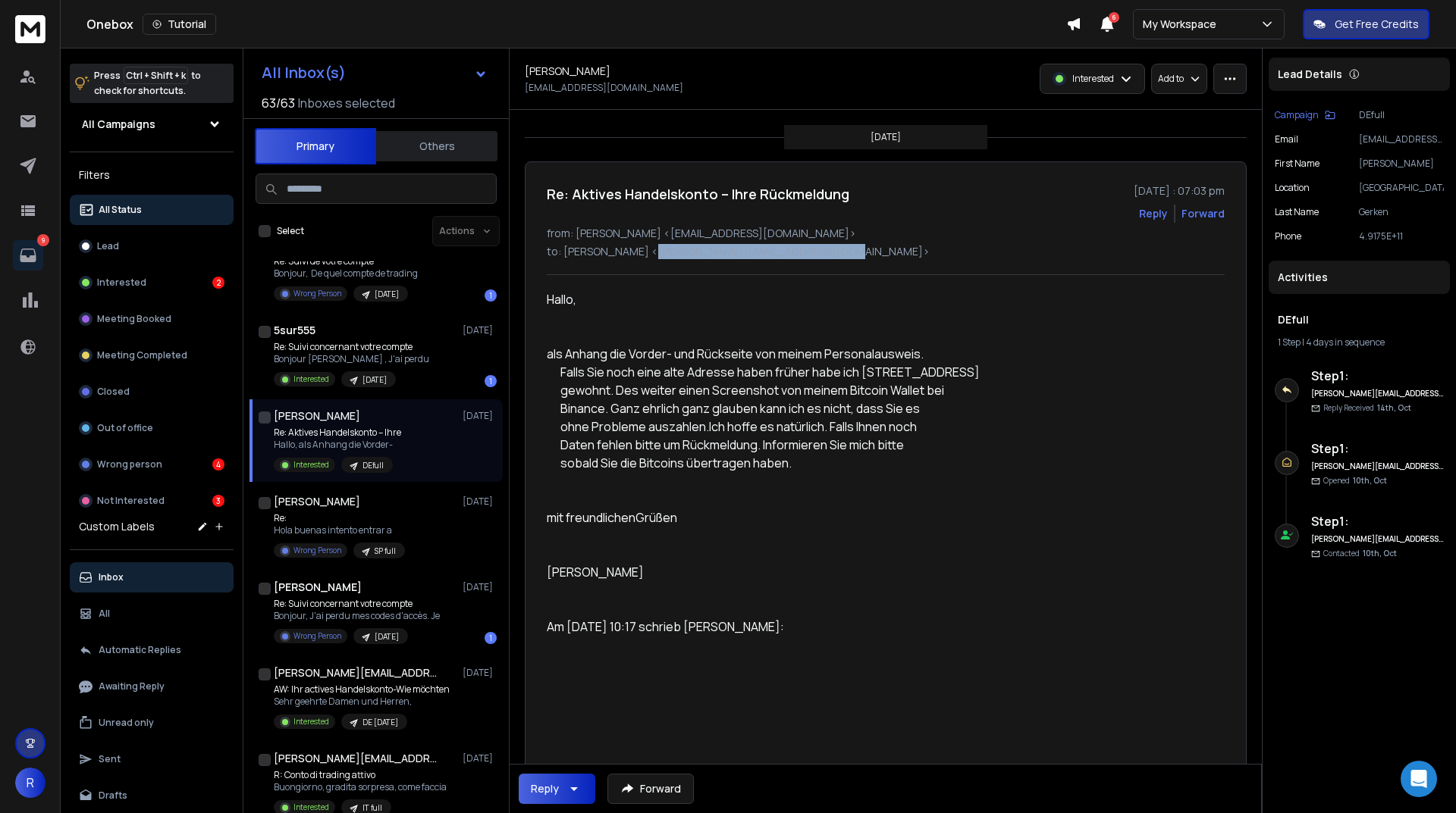
click at [577, 450] on p "als Anhang die Vorder- und Rückseite von meinem Personalausweis. Falls Sie noch…" at bounding box center [768, 408] width 443 height 127
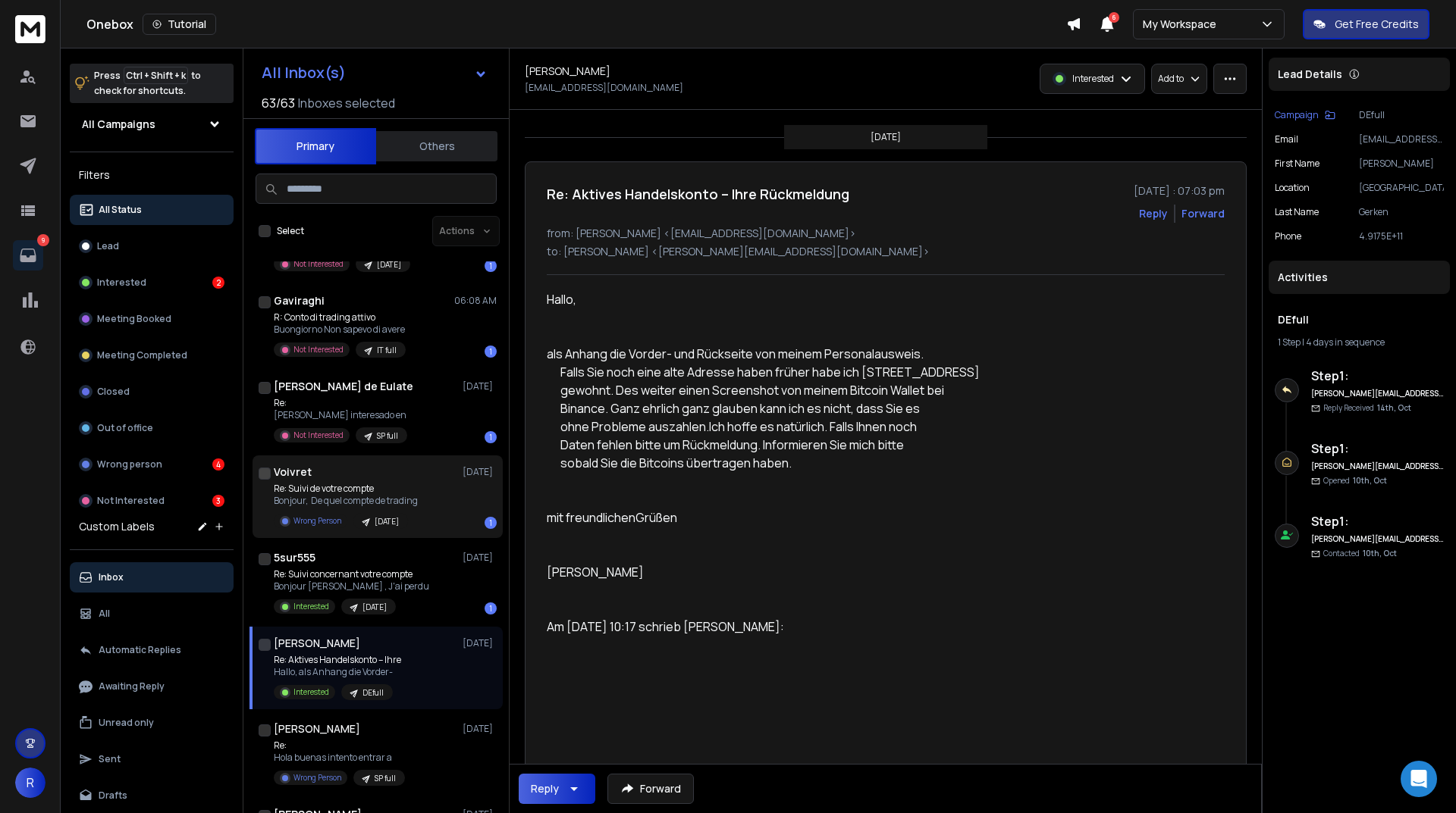
scroll to position [75, 0]
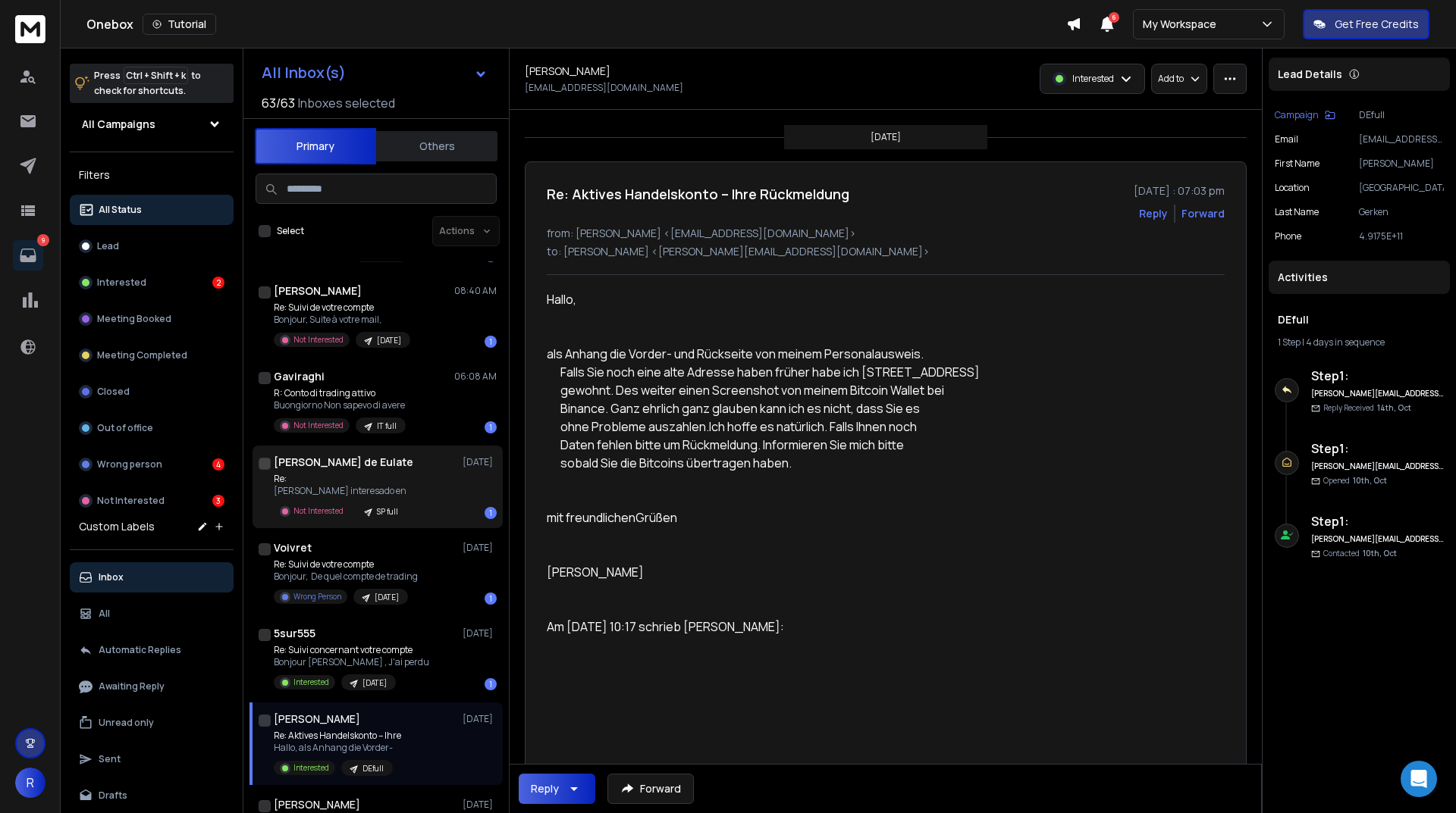
click at [432, 506] on div "Re: Hola Maria Estoy interesado en Not Interested SP full 1" at bounding box center [385, 496] width 223 height 46
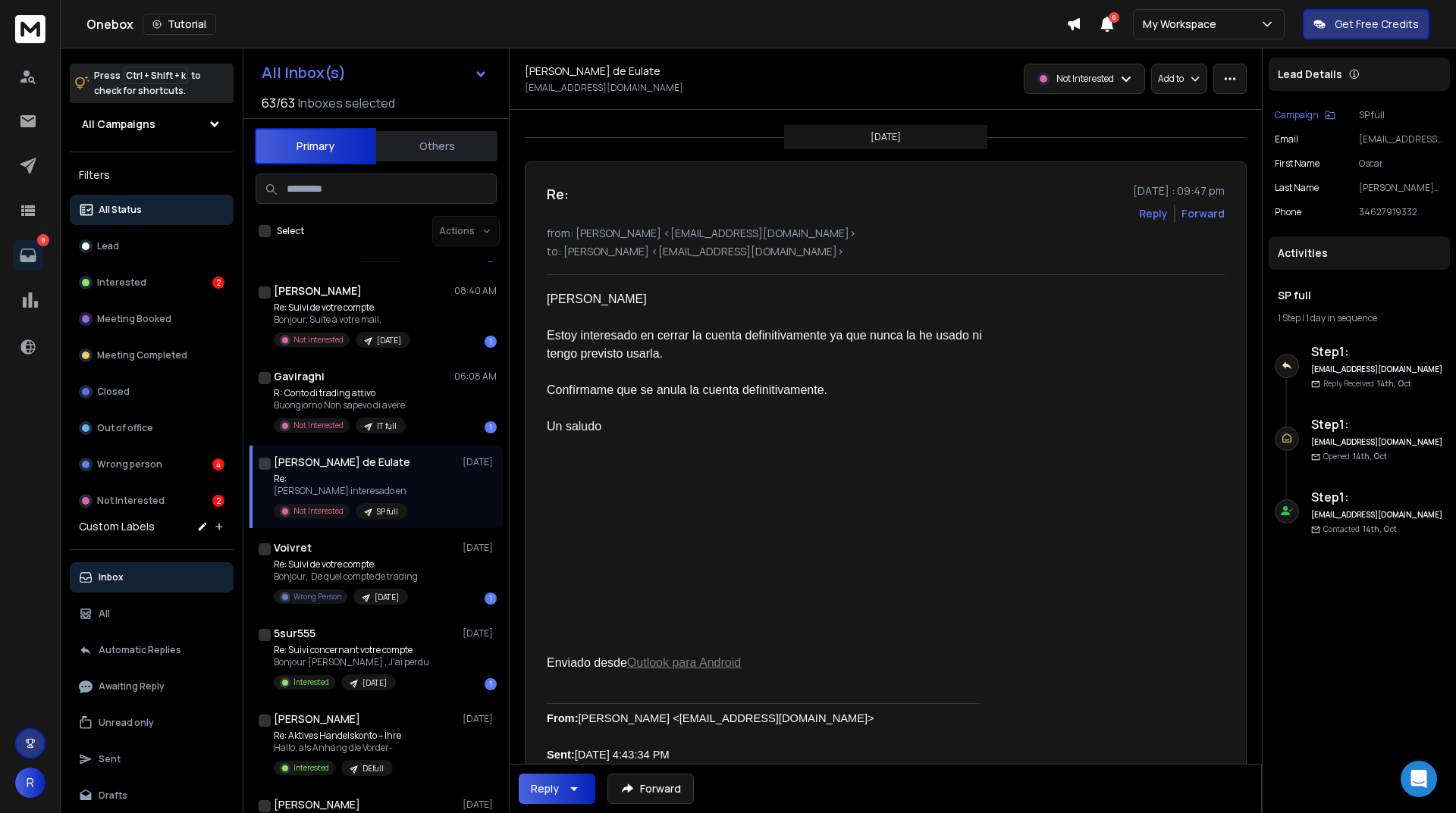
drag, startPoint x: 542, startPoint y: 301, endPoint x: 610, endPoint y: 498, distance: 208.4
copy div "Hola Maria Estoy interesado en cerrar la cuenta definitivamente ya que nunca la…"
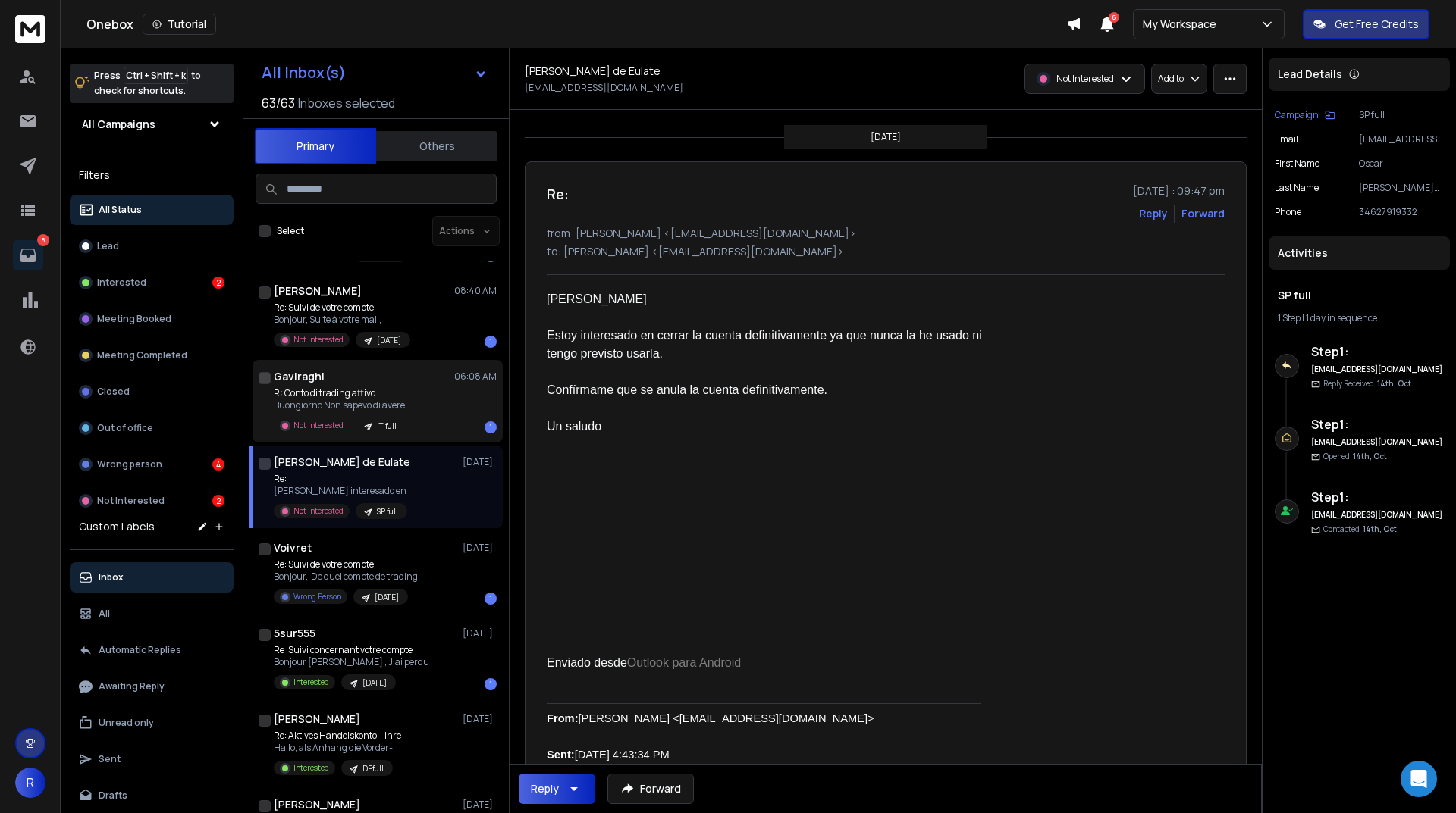
click at [432, 393] on div "R: Conto di trading attivo Buongiorno Non sapevo di avere Not Interested IT ful…" at bounding box center [385, 411] width 223 height 46
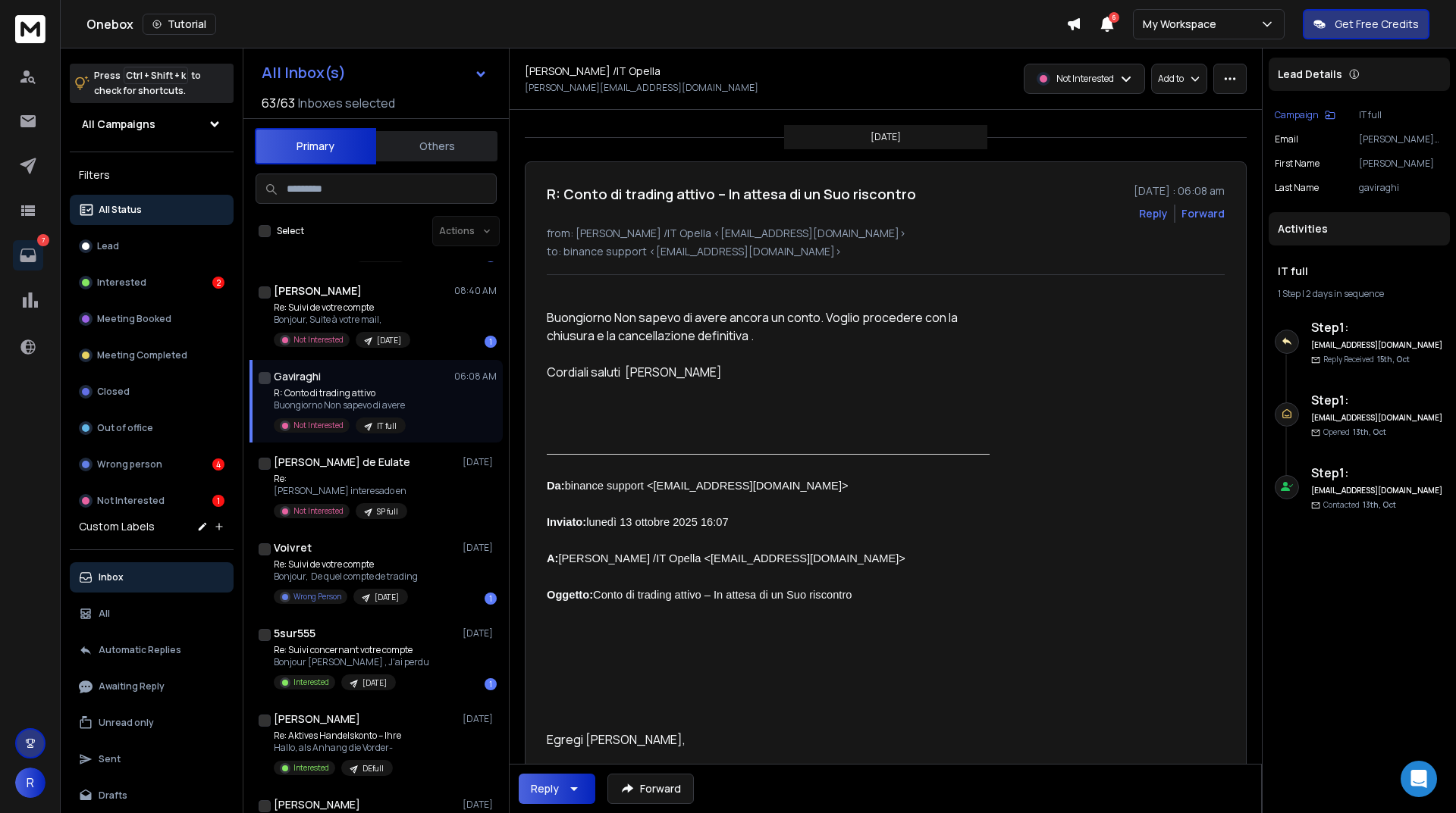
drag, startPoint x: 547, startPoint y: 313, endPoint x: 746, endPoint y: 374, distance: 208.1
copy div "Buongiorno Non sapevo di avere ancora un conto. Voglio procedere con la chiusur…"
click at [660, 467] on div "Da: binance support <binance@recover-now.org> Inviato: lunedì 13 ottobre 2025 1…" at bounding box center [768, 537] width 443 height 167
click at [730, 233] on p "from: Gaviraghi, Francesco /IT Opella <Francesco.Gaviraghi@sanofi.com>" at bounding box center [885, 233] width 678 height 15
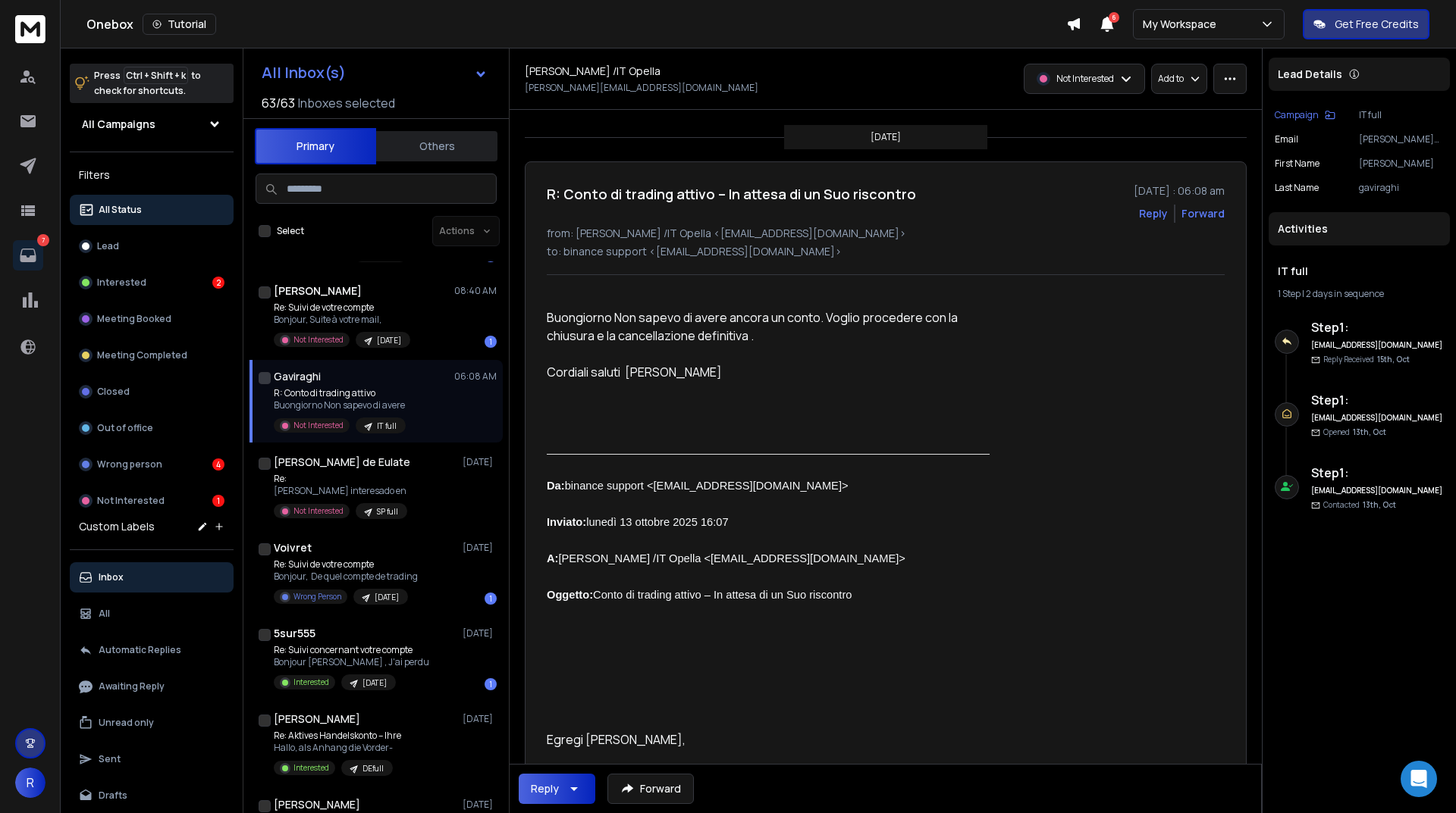
drag, startPoint x: 730, startPoint y: 233, endPoint x: 888, endPoint y: 234, distance: 158.0
click at [888, 234] on p "from: Gaviraghi, Francesco /IT Opella <Francesco.Gaviraghi@sanofi.com>" at bounding box center [885, 233] width 678 height 15
copy p "Francesco.Gaviraghi@sanofi.com"
drag, startPoint x: 650, startPoint y: 250, endPoint x: 782, endPoint y: 257, distance: 132.2
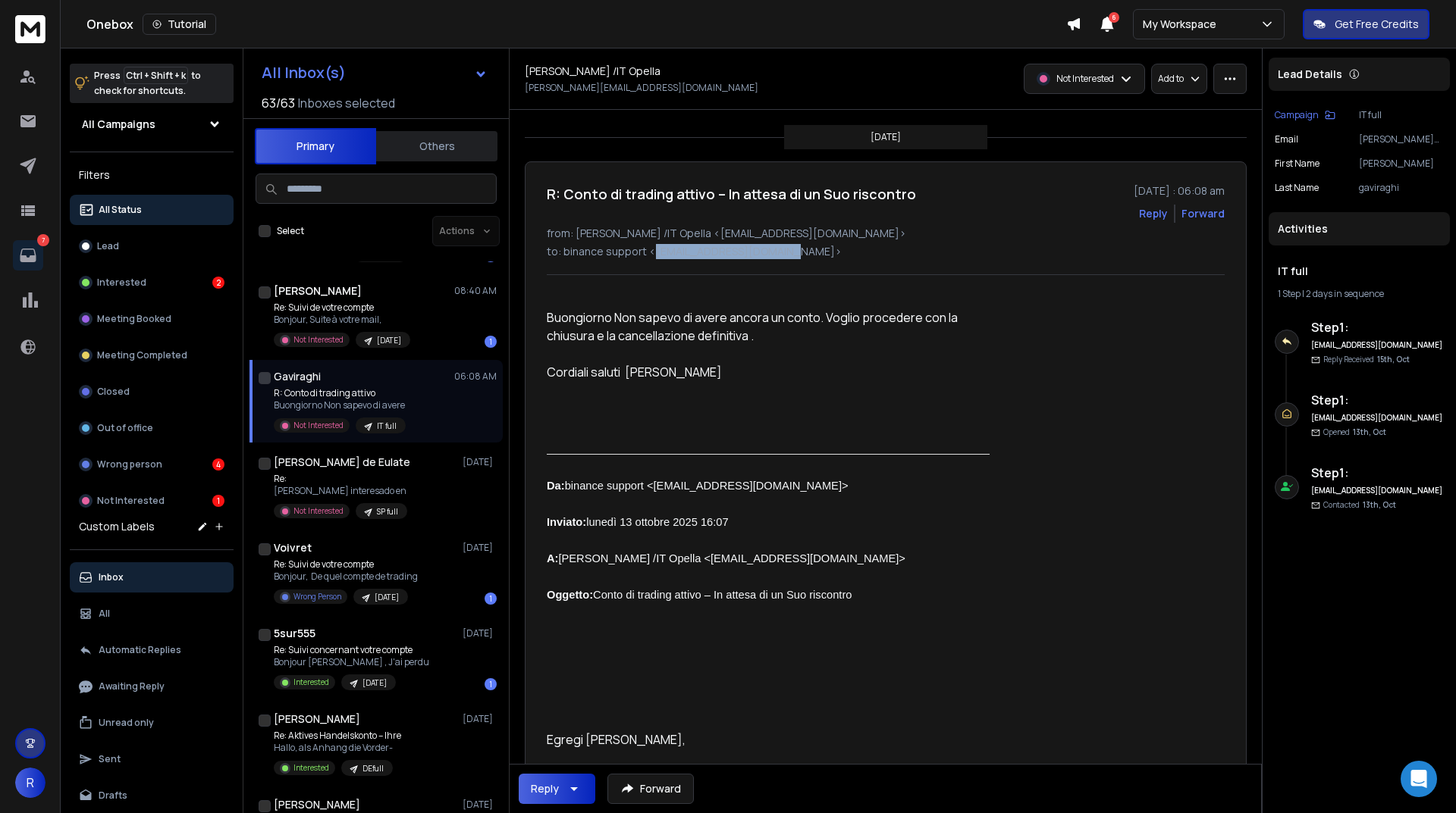
click at [782, 257] on p "to: binance support <binance@recover-now.org>" at bounding box center [885, 252] width 678 height 15
copy p "binance@recover-now.org"
click at [615, 445] on div "Da: binance support <binance@recover-now.org> Inviato: lunedì 13 ottobre 2025 1…" at bounding box center [768, 538] width 443 height 204
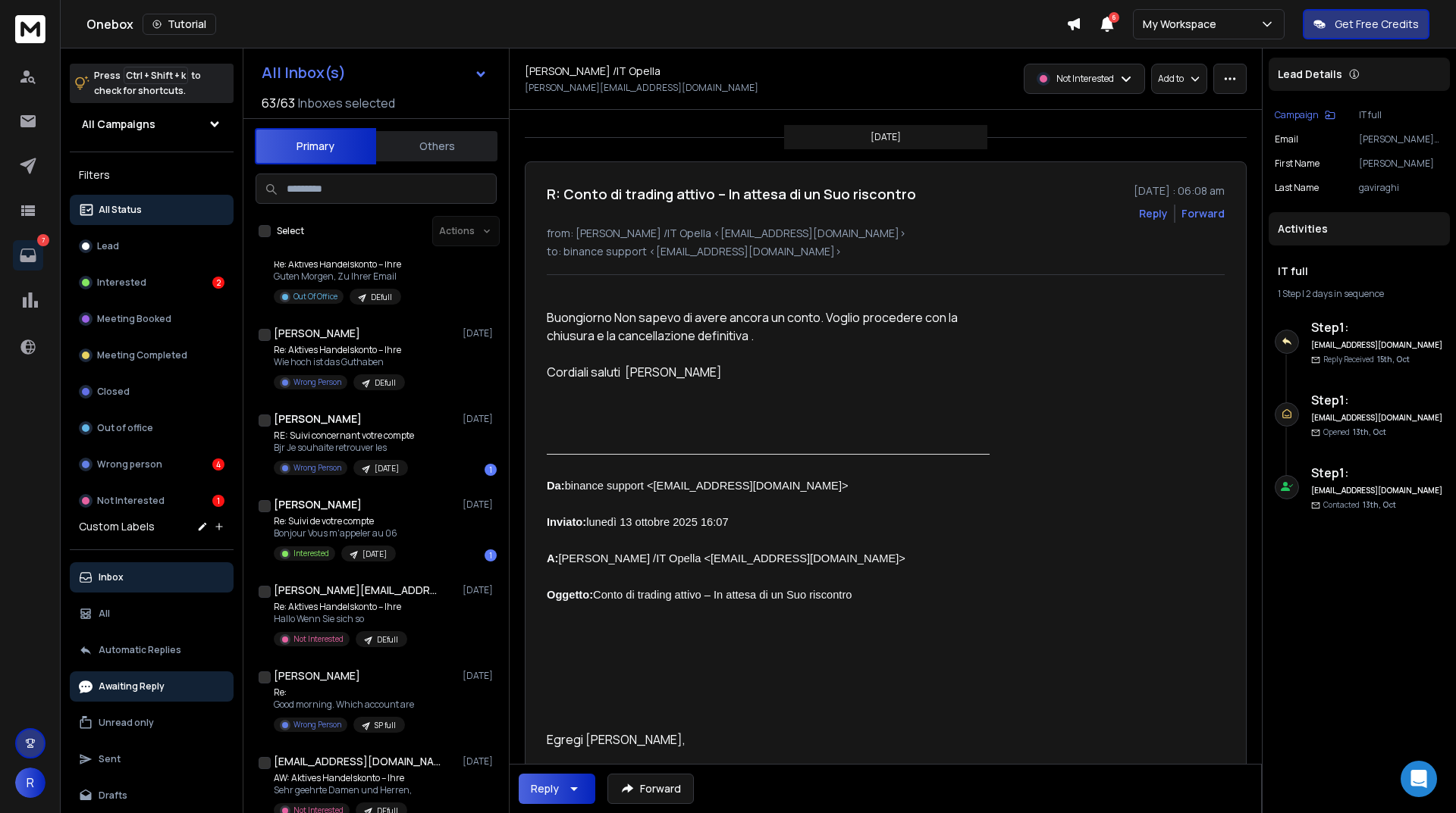
scroll to position [57, 0]
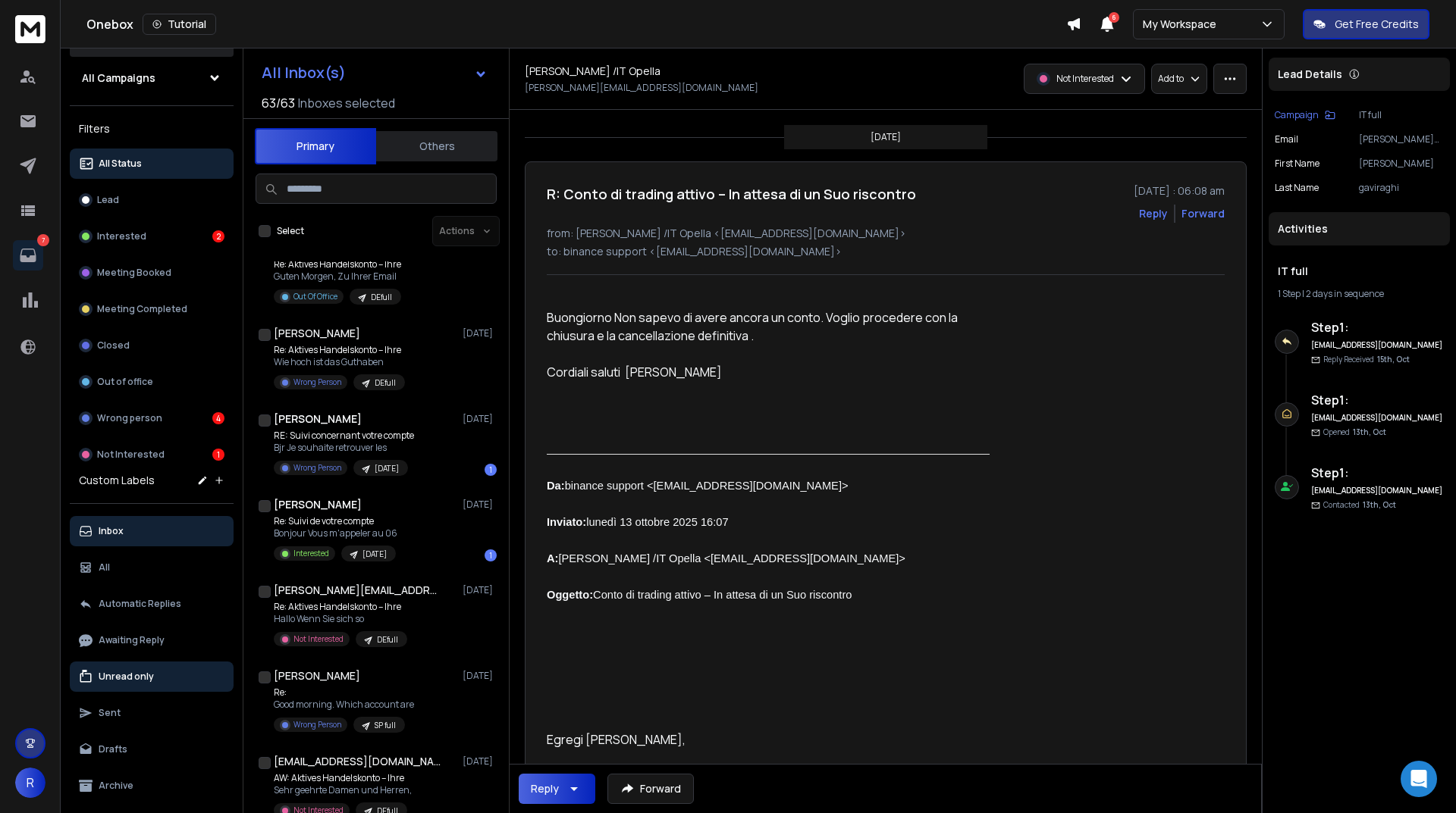
click at [139, 671] on p "Unread only" at bounding box center [126, 677] width 56 height 12
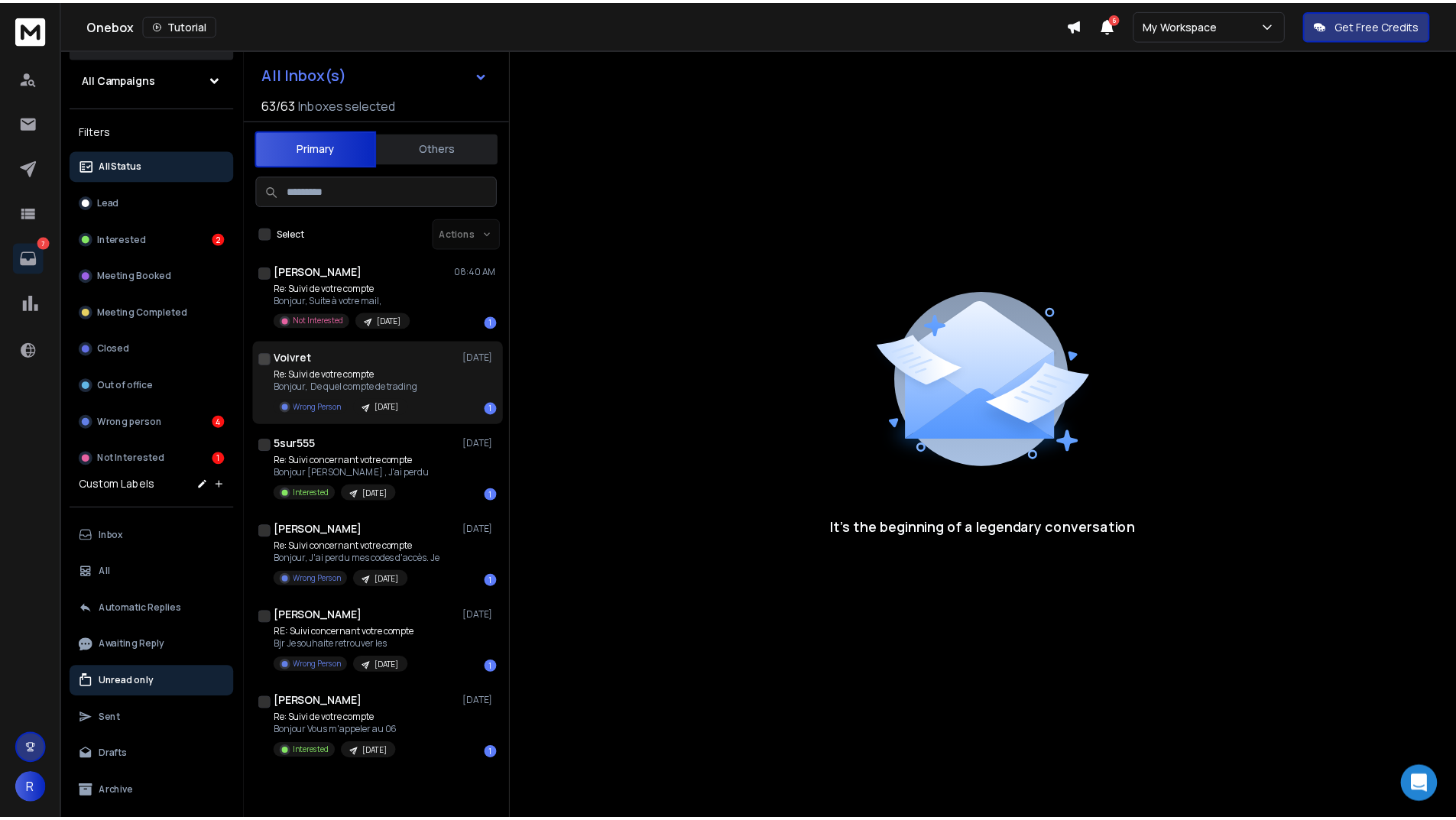
scroll to position [0, 0]
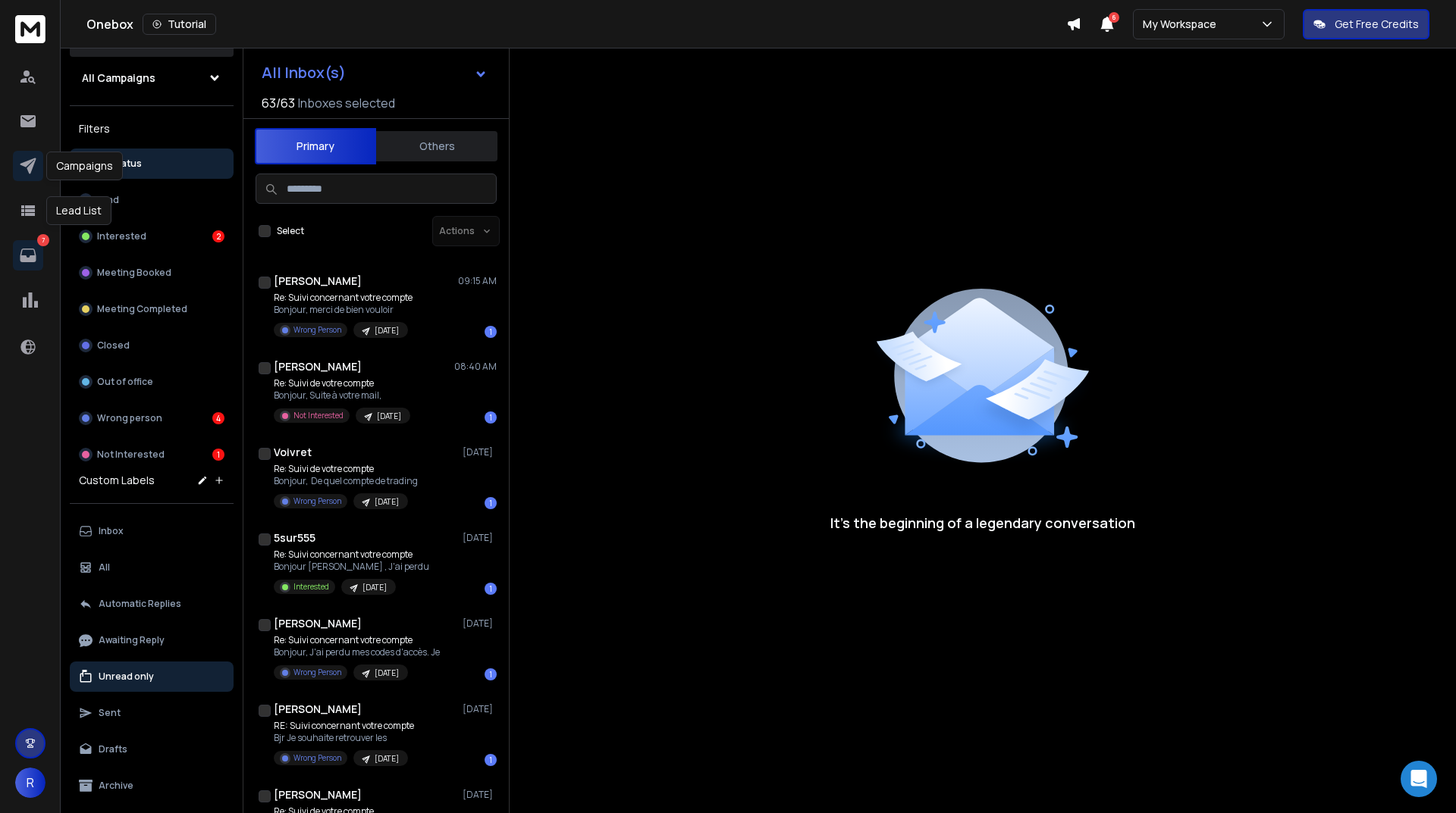
click at [32, 154] on link at bounding box center [27, 166] width 30 height 30
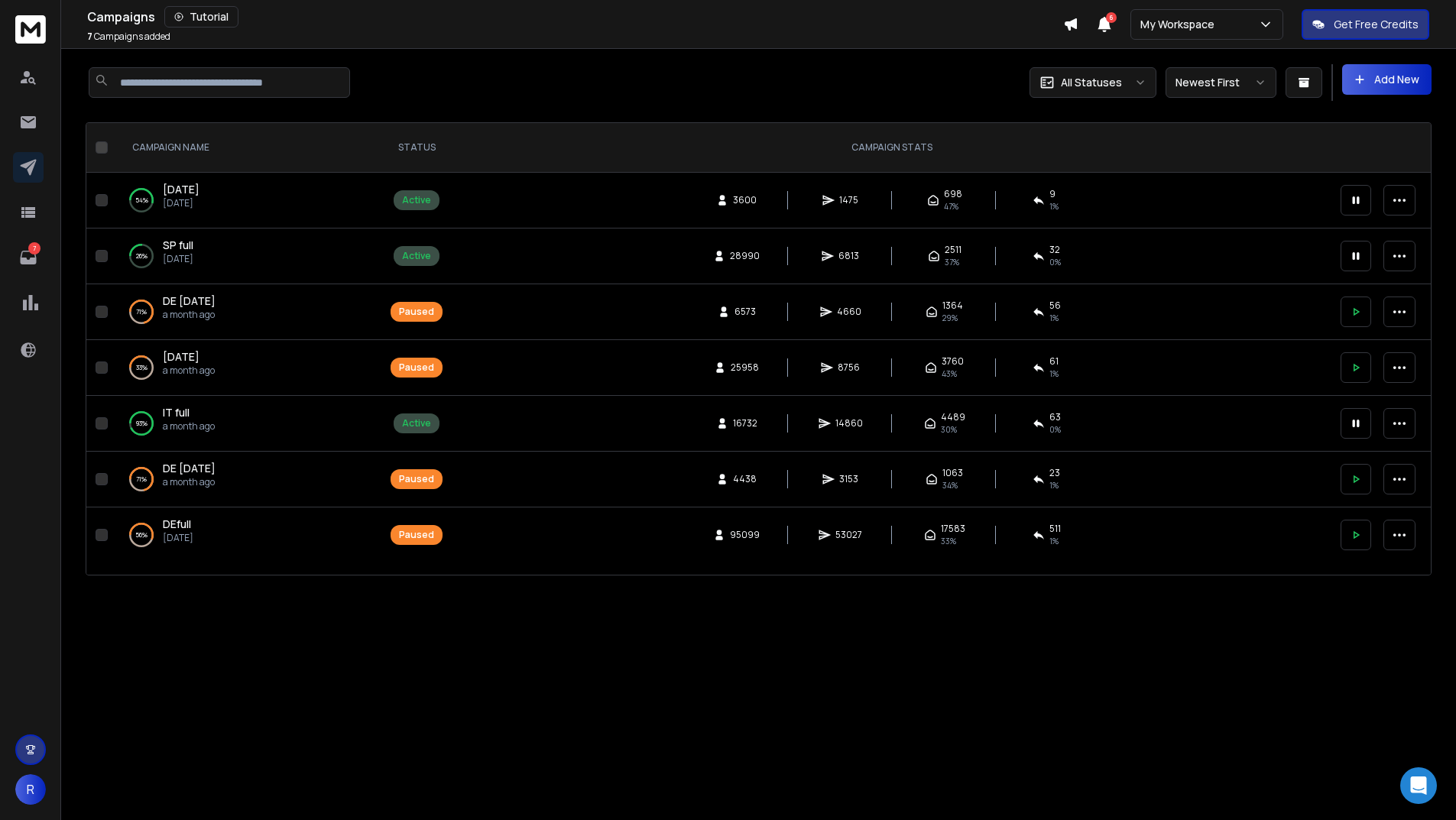
click at [1355, 211] on button at bounding box center [1356, 200] width 30 height 30
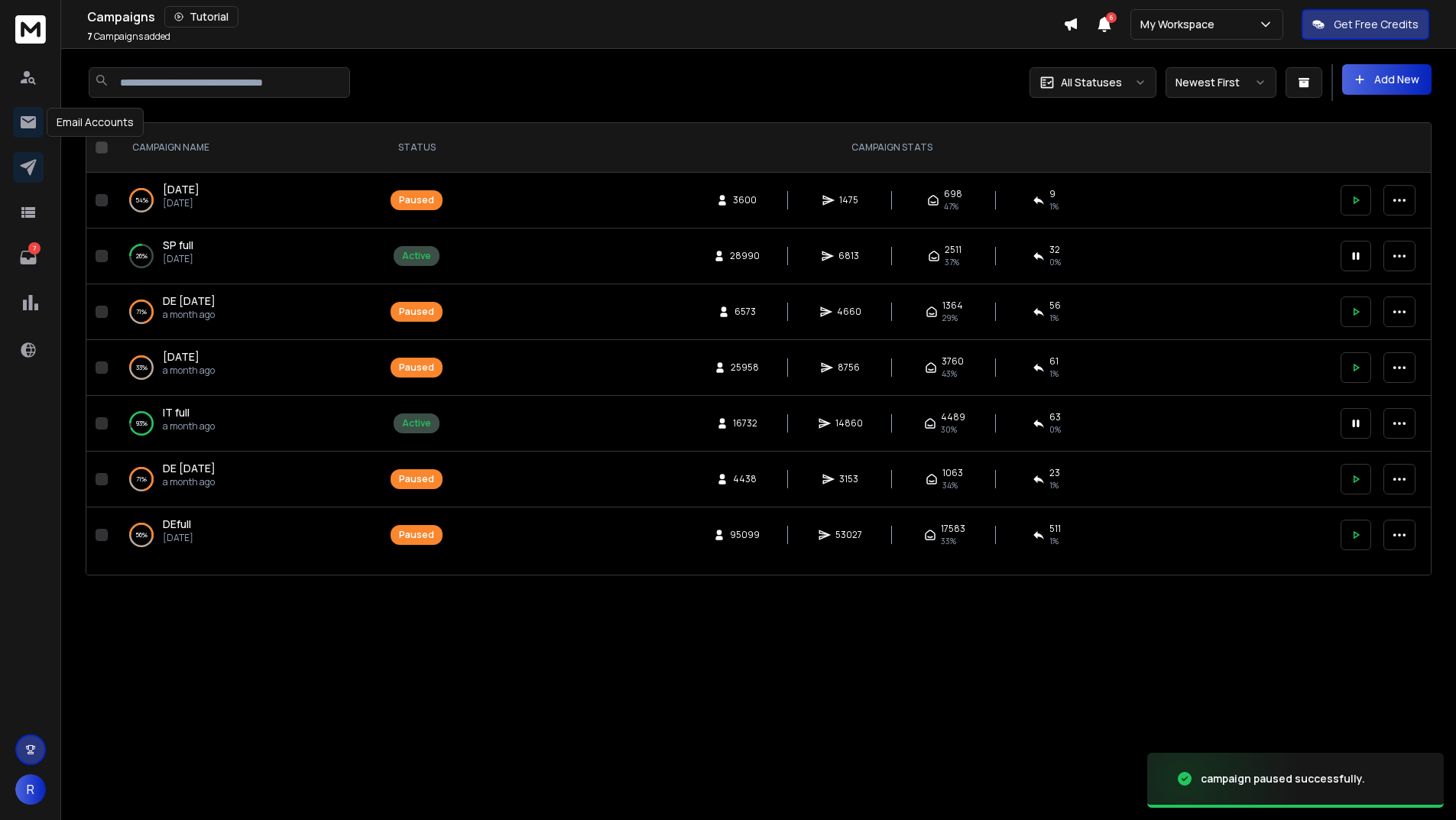
click at [26, 131] on link at bounding box center [28, 122] width 30 height 30
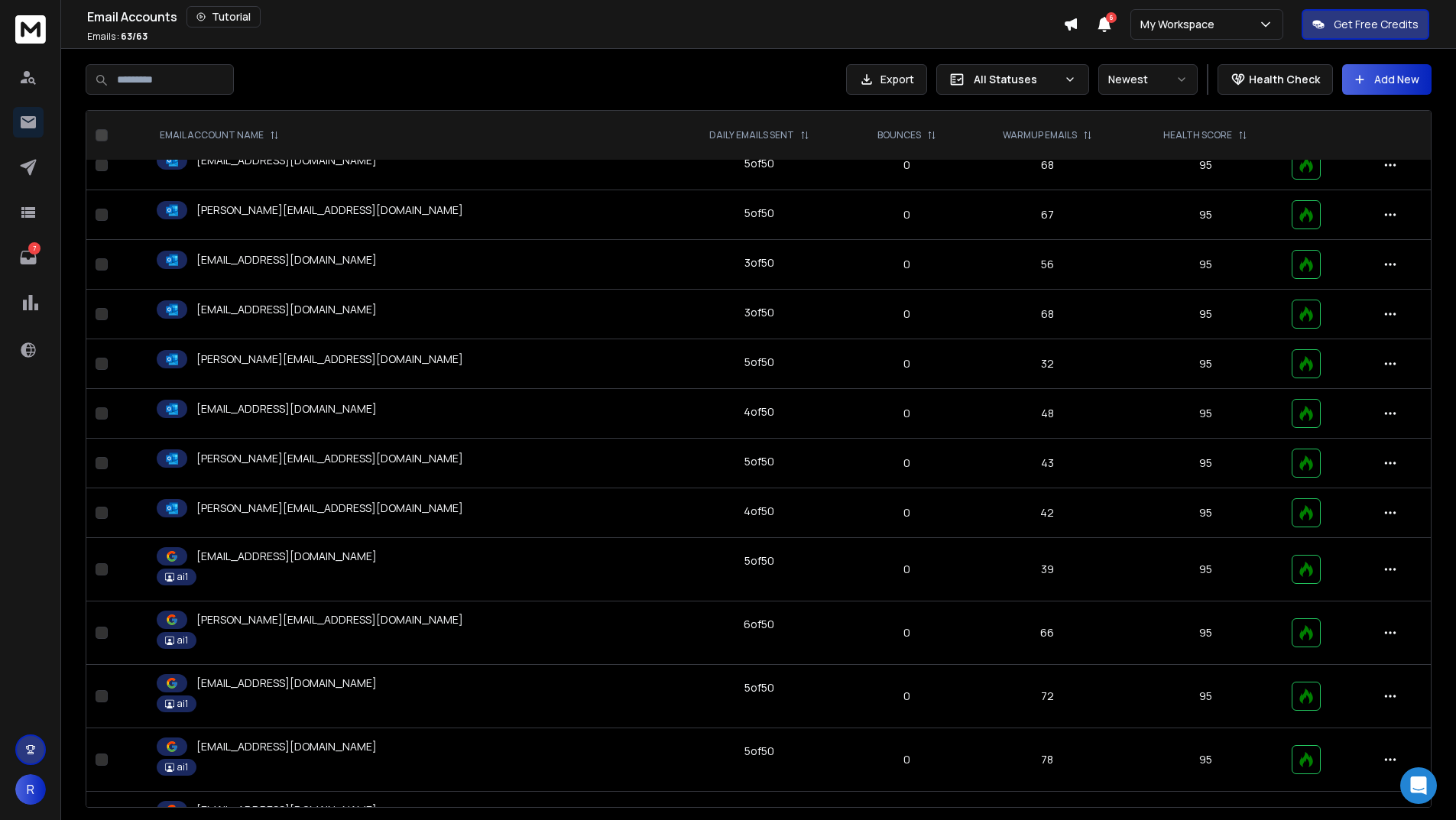
scroll to position [2605, 0]
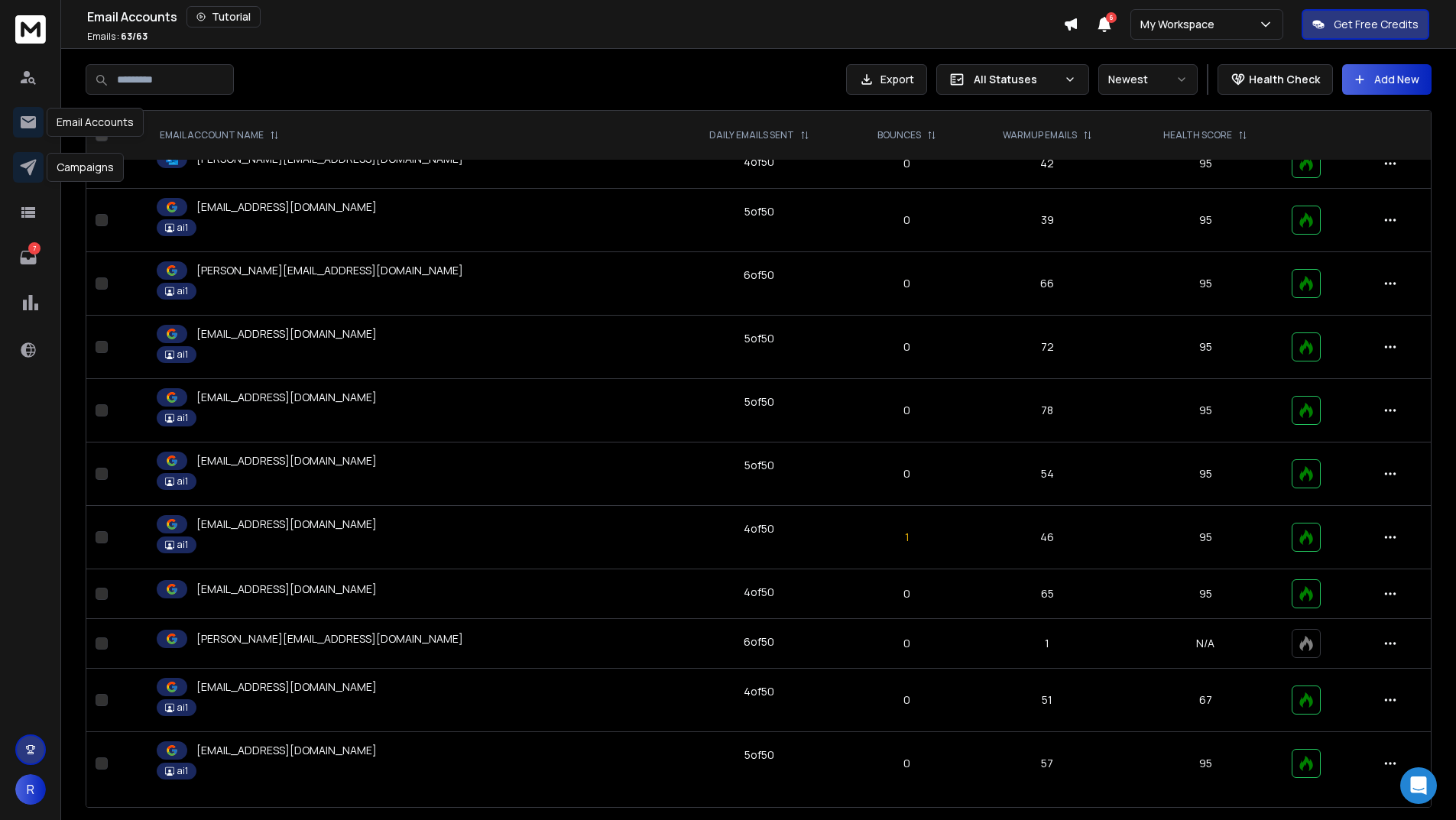
click at [34, 159] on icon at bounding box center [28, 167] width 18 height 18
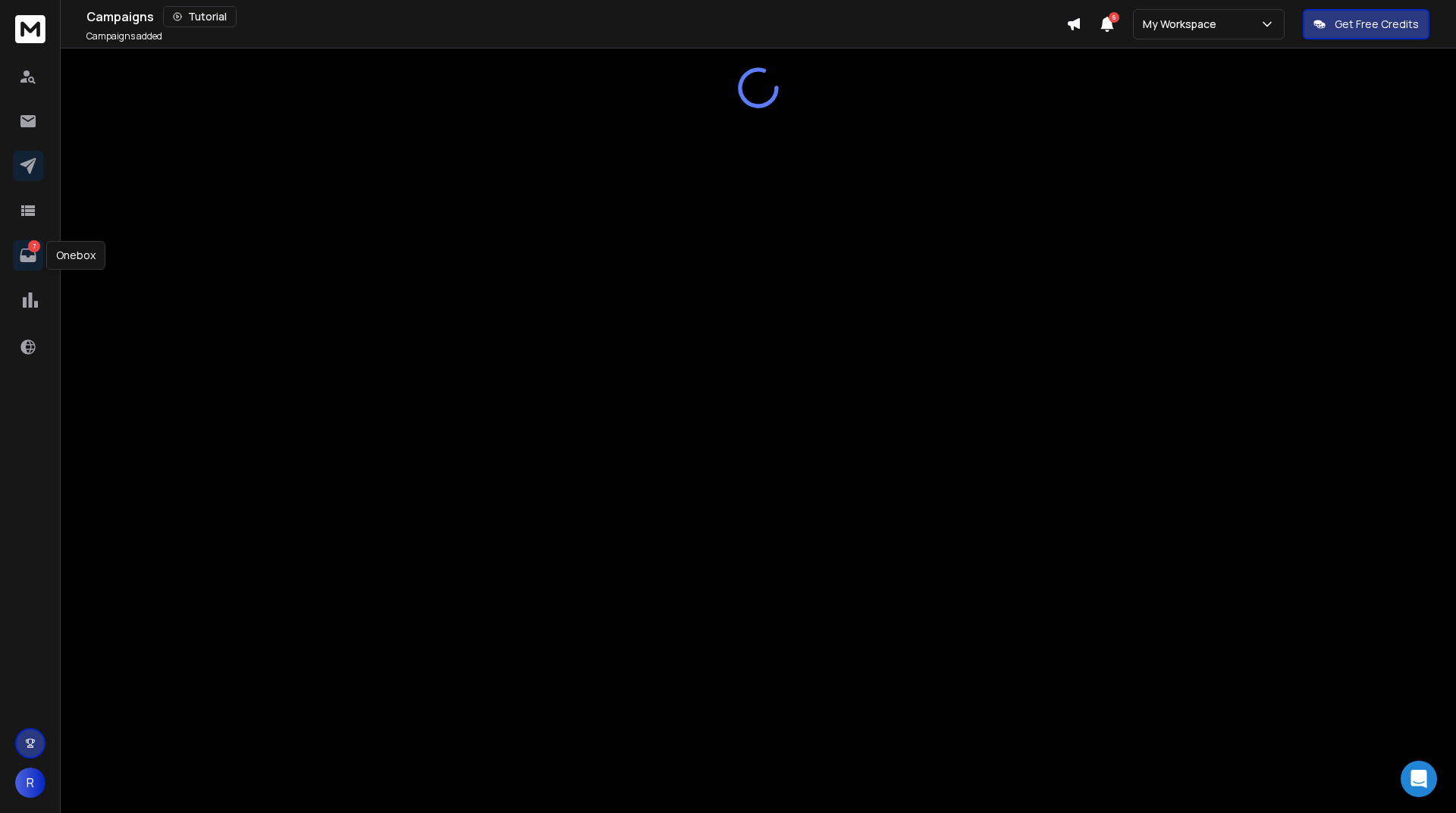
click at [32, 256] on icon at bounding box center [27, 255] width 18 height 18
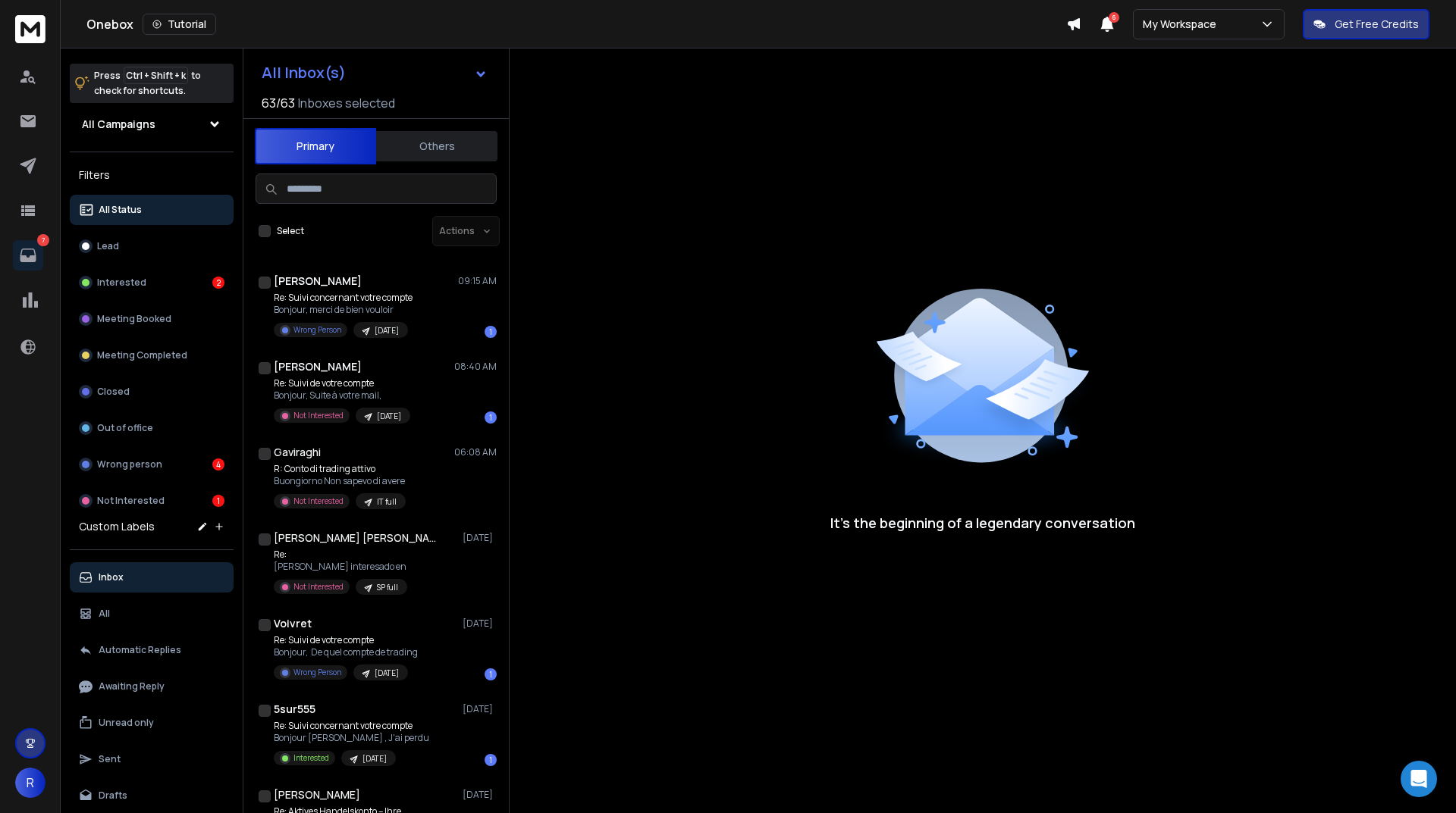
click at [405, 154] on button "Others" at bounding box center [436, 146] width 121 height 33
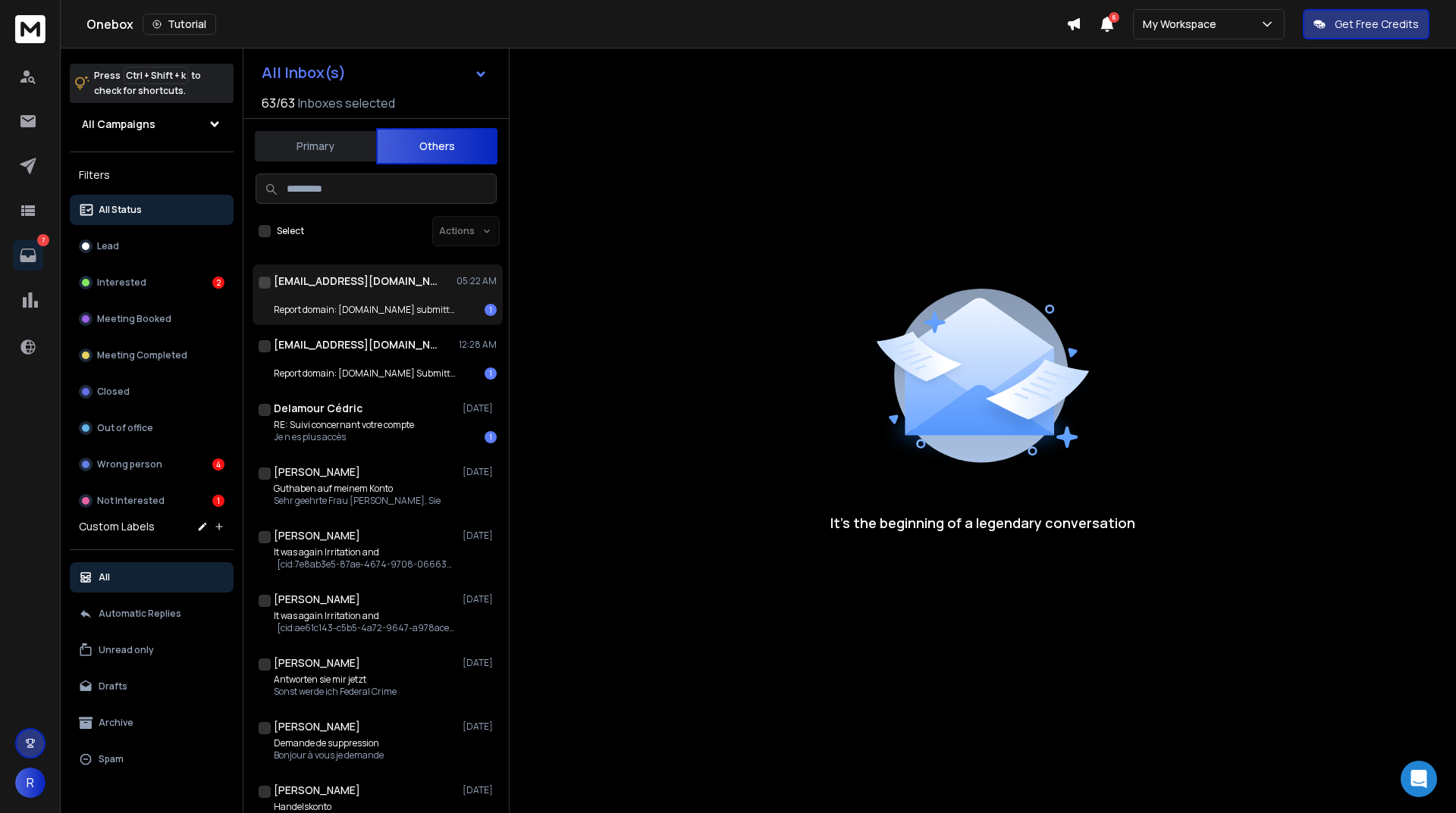
click at [266, 286] on button "button" at bounding box center [264, 283] width 12 height 12
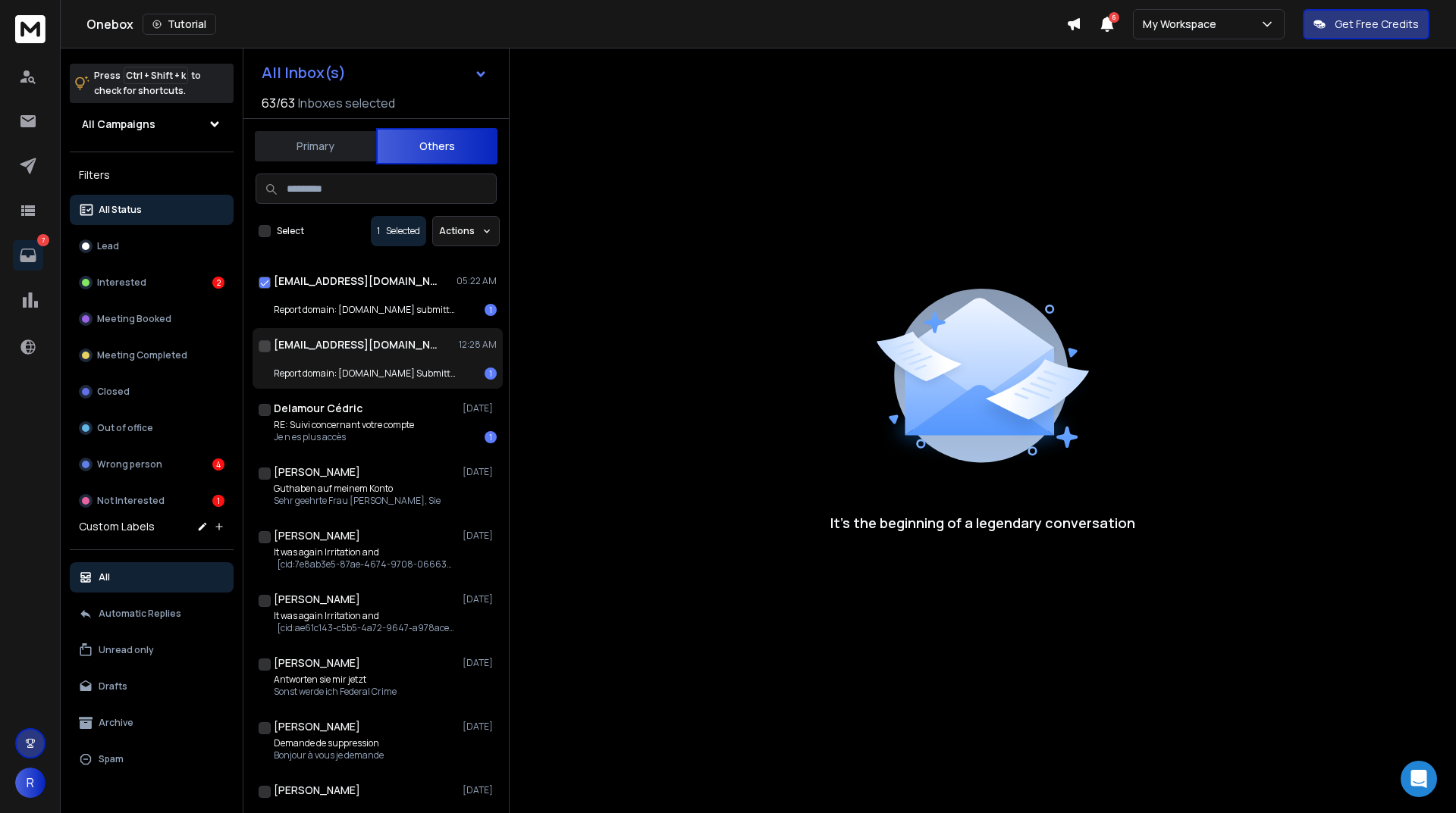
click at [265, 343] on button "button" at bounding box center [264, 346] width 12 height 12
click at [468, 225] on p "Actions" at bounding box center [457, 231] width 36 height 12
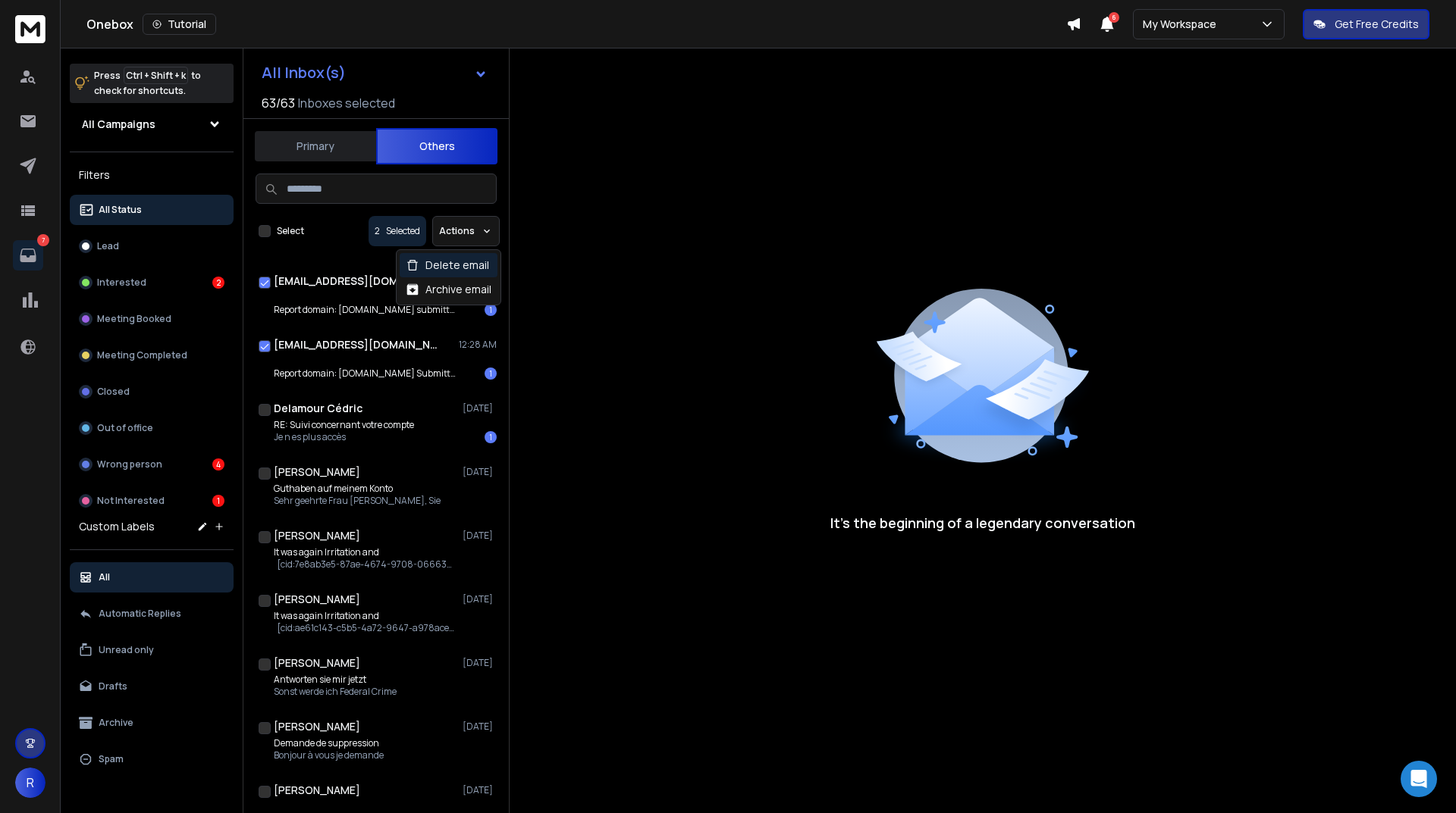
click at [453, 258] on div "Delete email" at bounding box center [447, 265] width 83 height 15
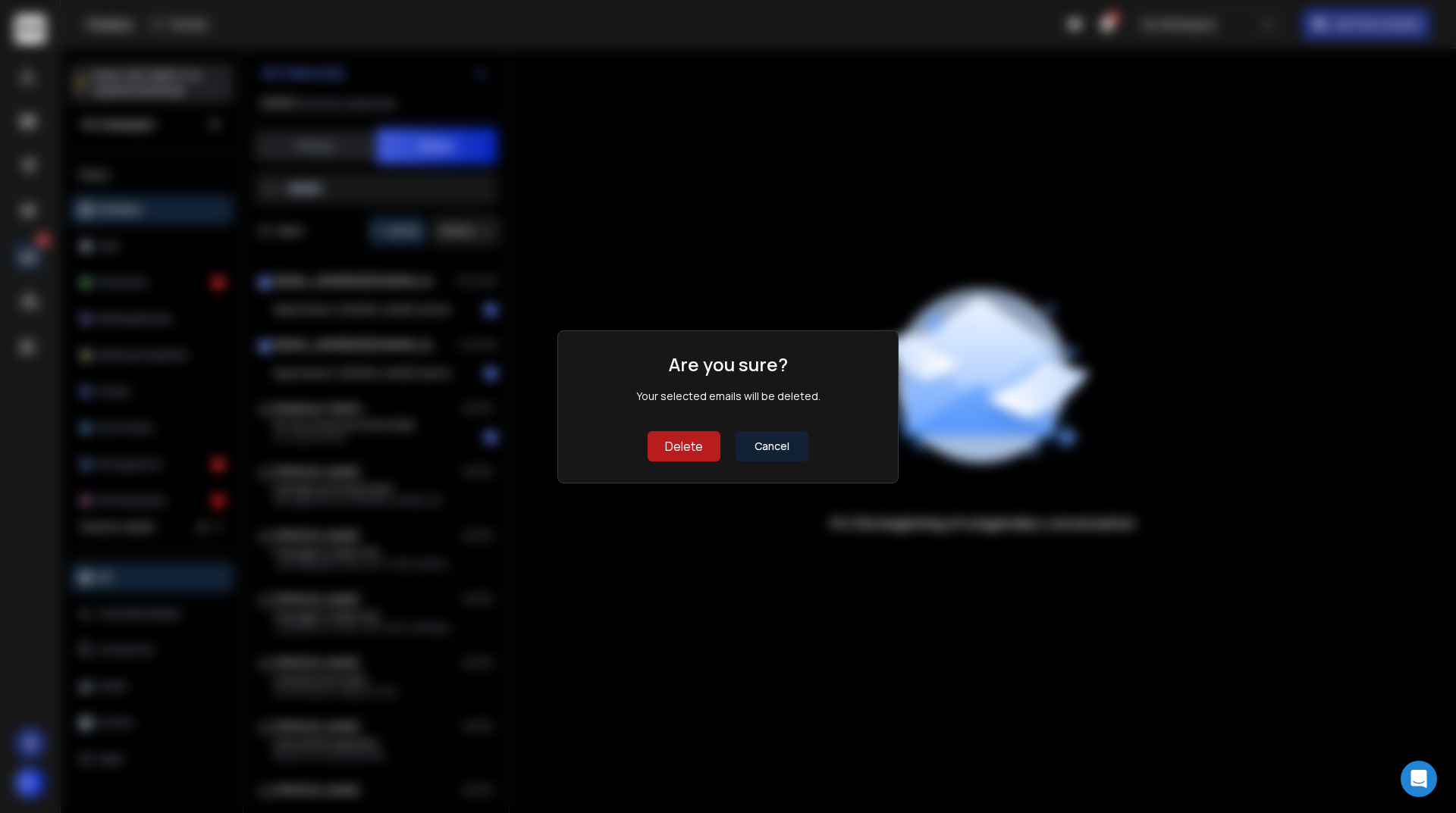
click at [669, 443] on button "Delete" at bounding box center [684, 446] width 73 height 30
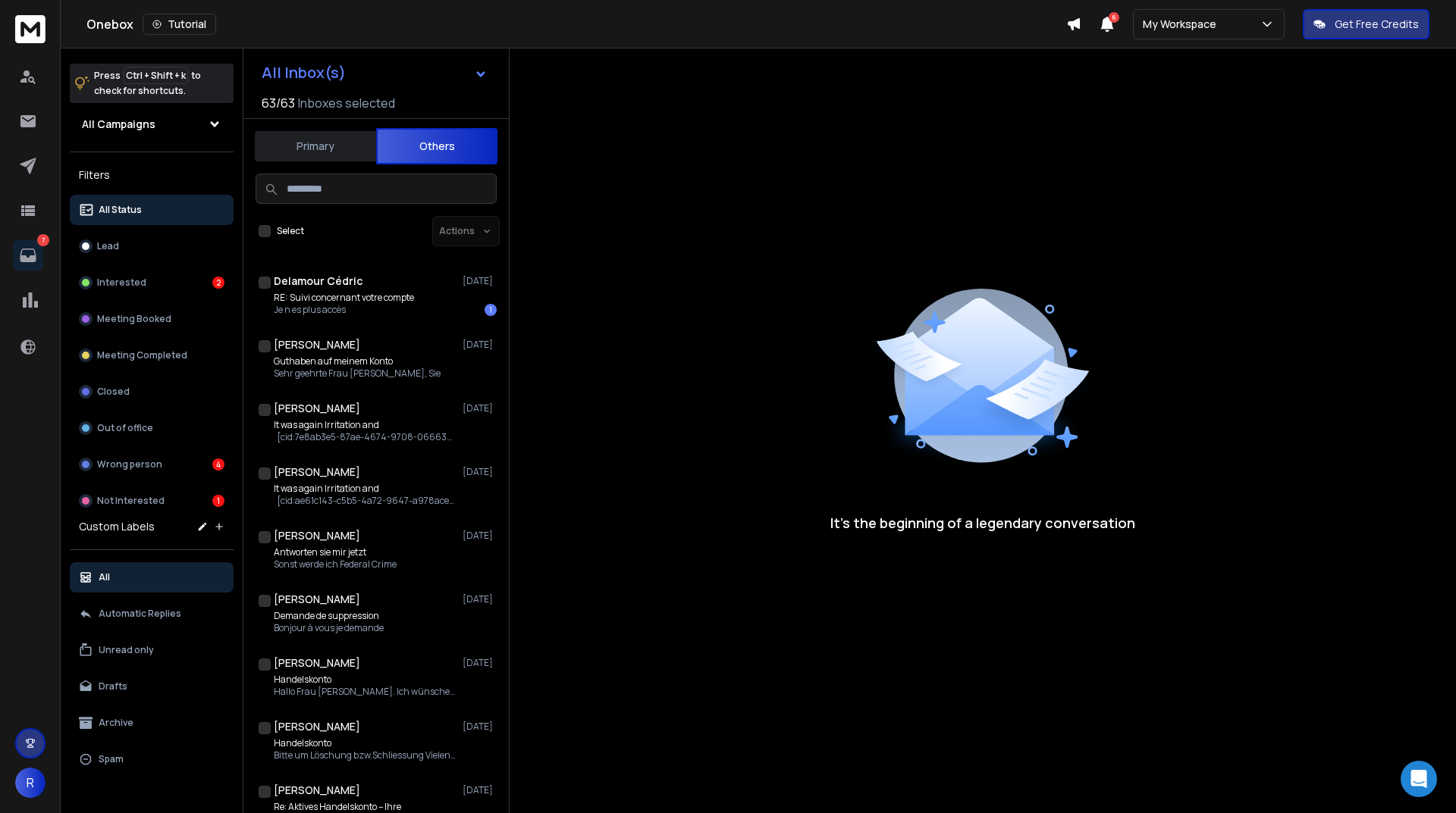
click at [323, 152] on button "Primary" at bounding box center [315, 146] width 121 height 33
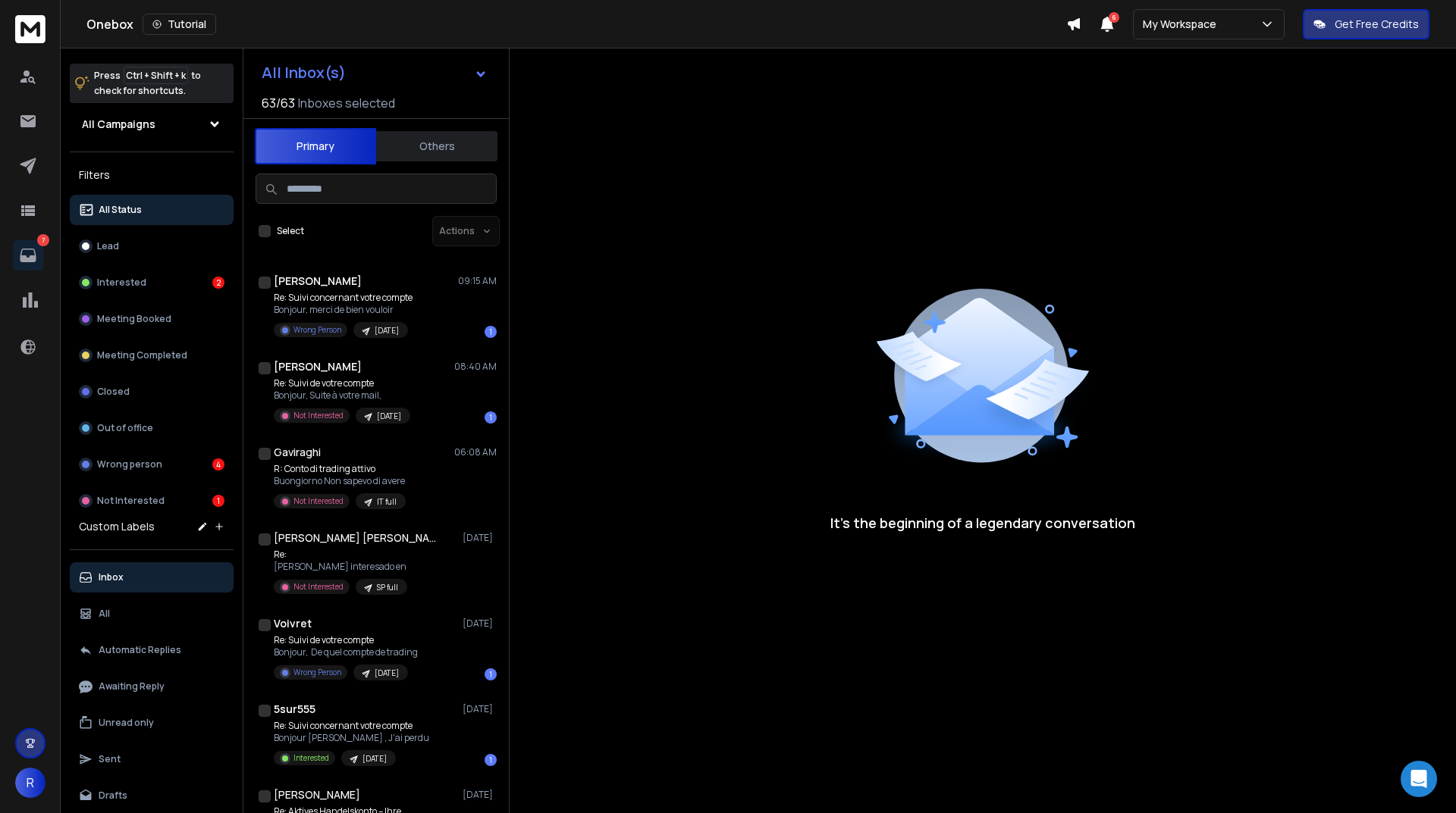
click at [709, 135] on div "It’s the beginning of a legendary conversation" at bounding box center [982, 394] width 946 height 691
click at [431, 148] on button "Others" at bounding box center [436, 146] width 121 height 33
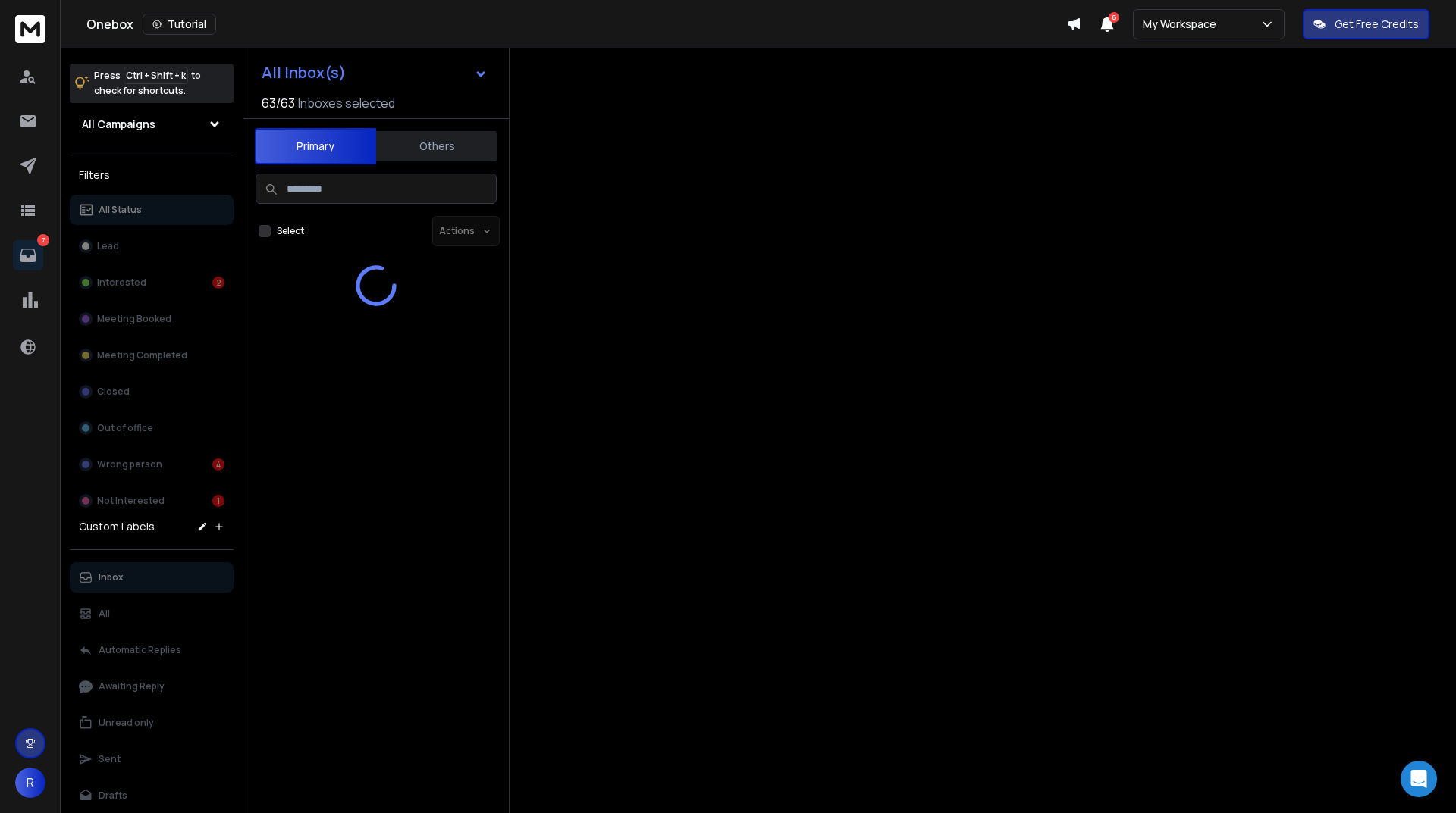
click at [313, 154] on button "Primary" at bounding box center [315, 146] width 121 height 36
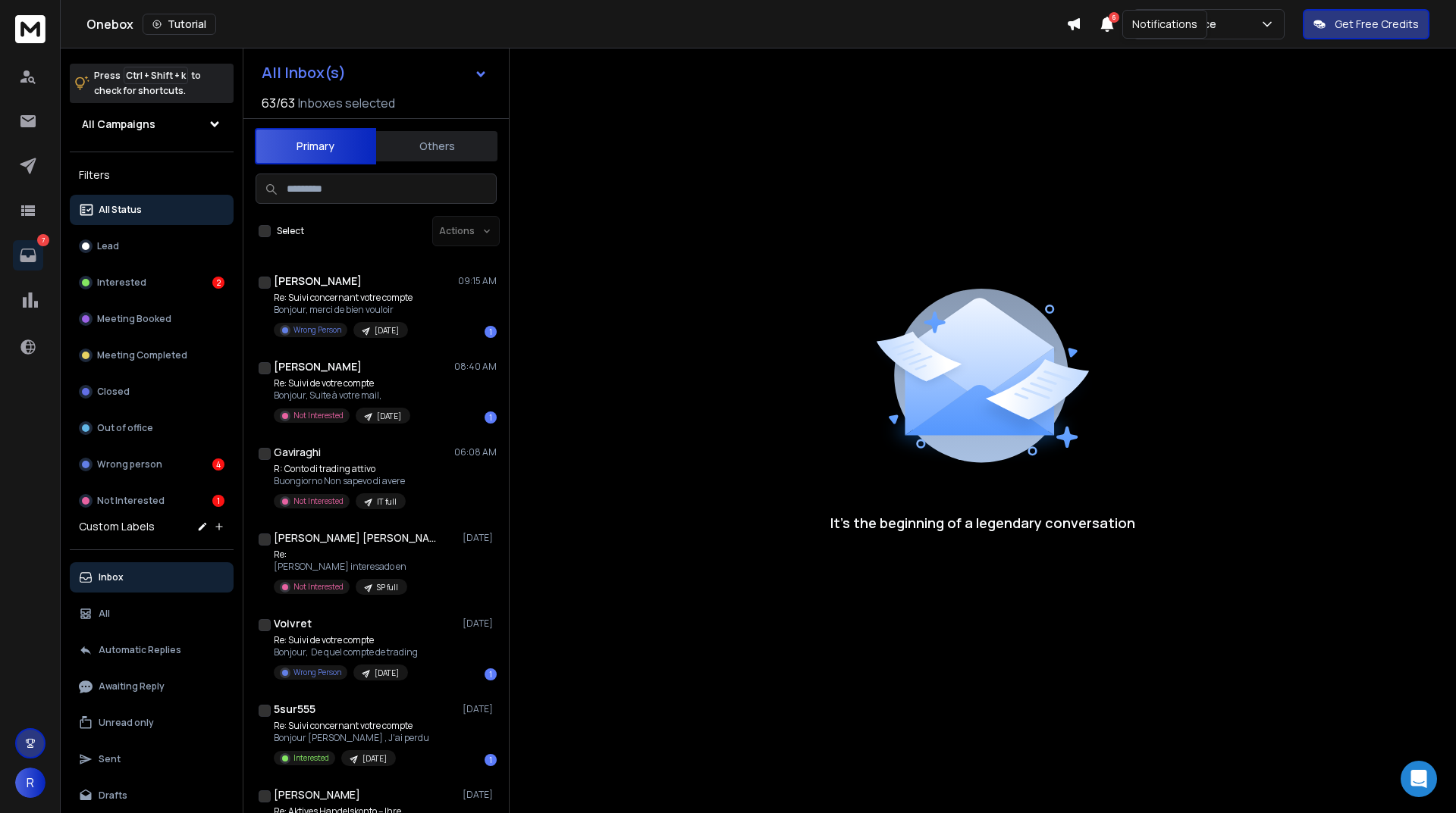
click at [1109, 24] on icon at bounding box center [1107, 24] width 14 height 15
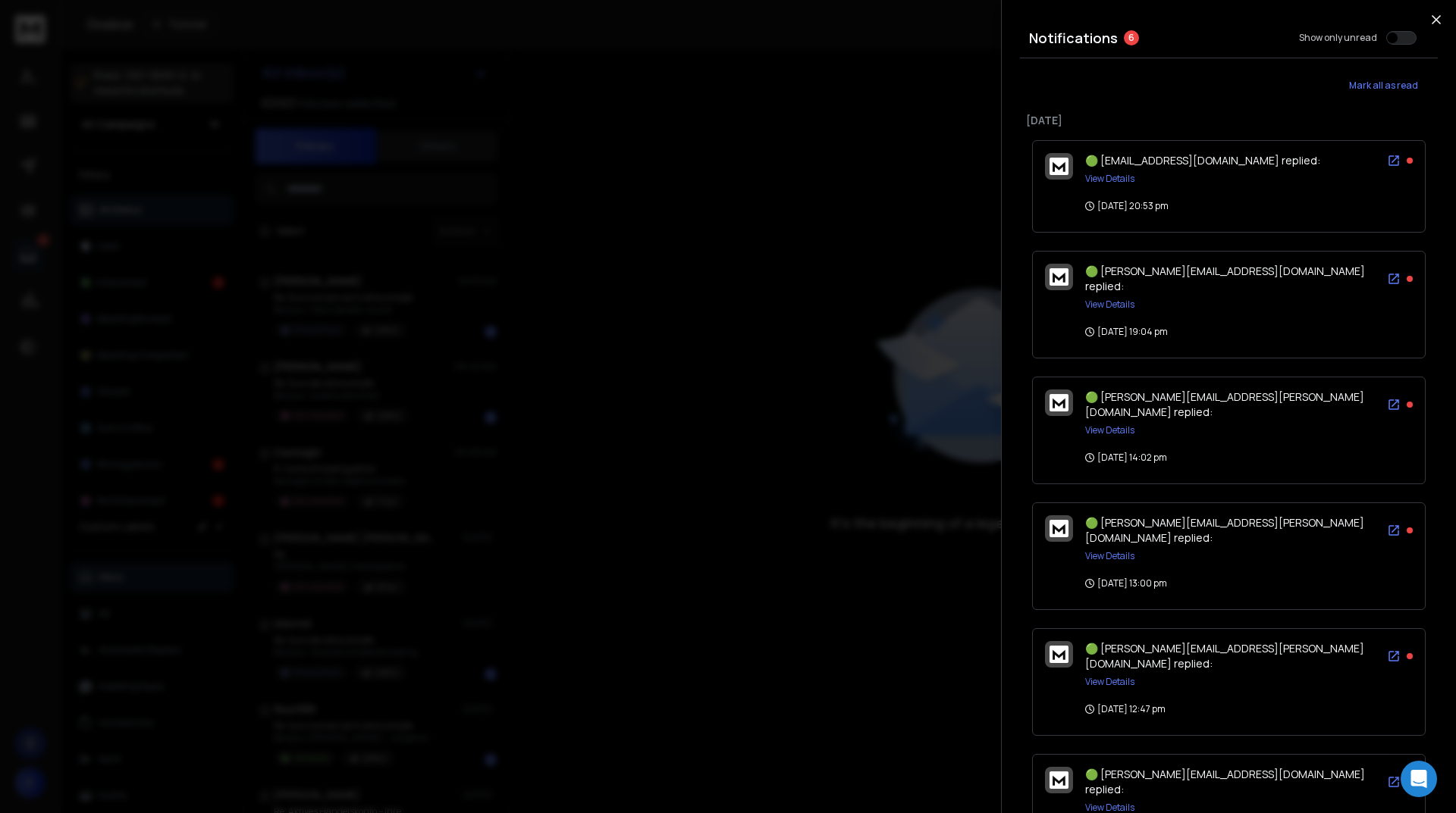
click at [1430, 17] on icon "button" at bounding box center [1436, 20] width 15 height 15
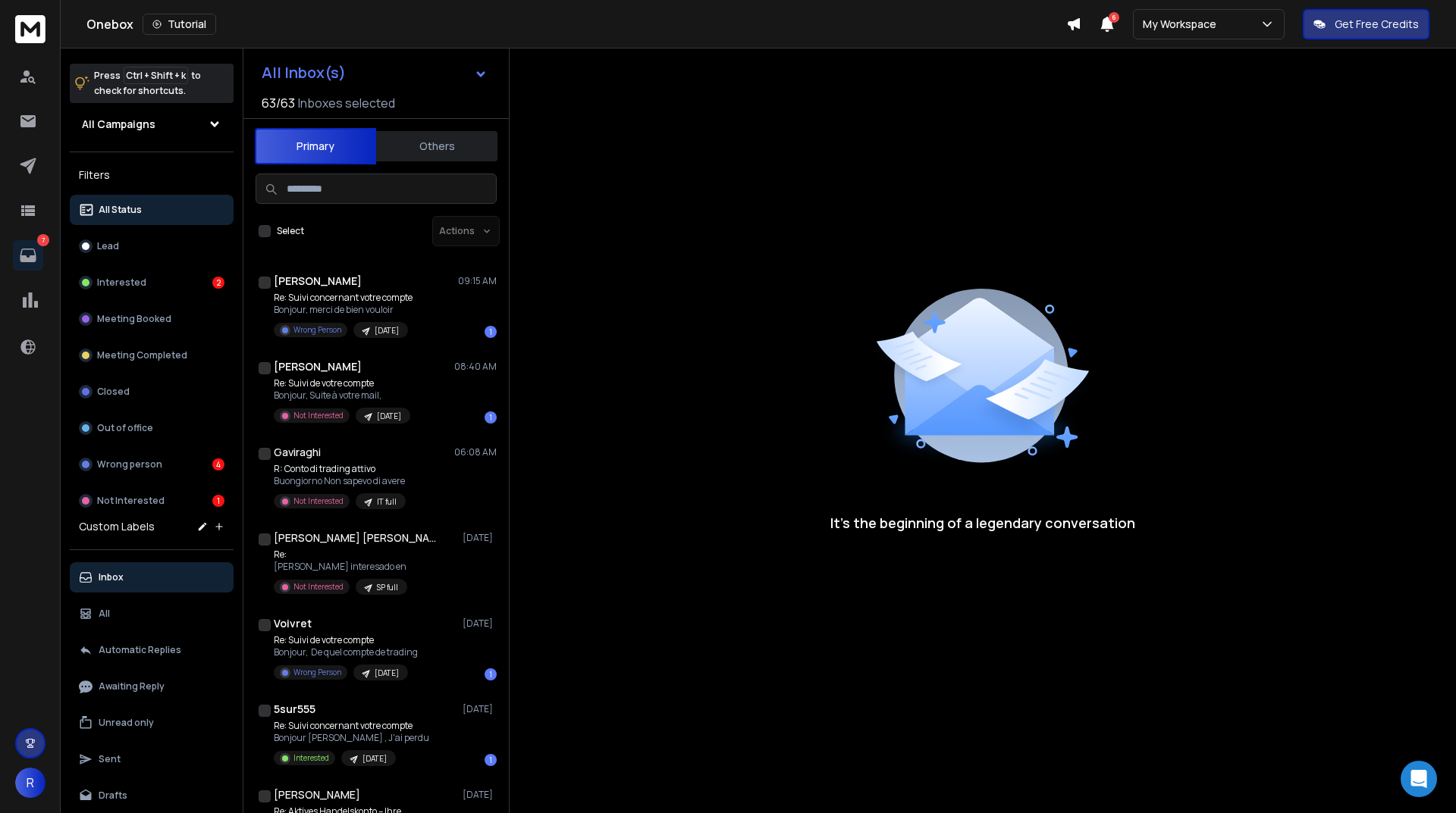
click at [36, 256] on icon at bounding box center [27, 255] width 18 height 18
click at [27, 160] on icon at bounding box center [27, 166] width 18 height 18
